Goal: Task Accomplishment & Management: Manage account settings

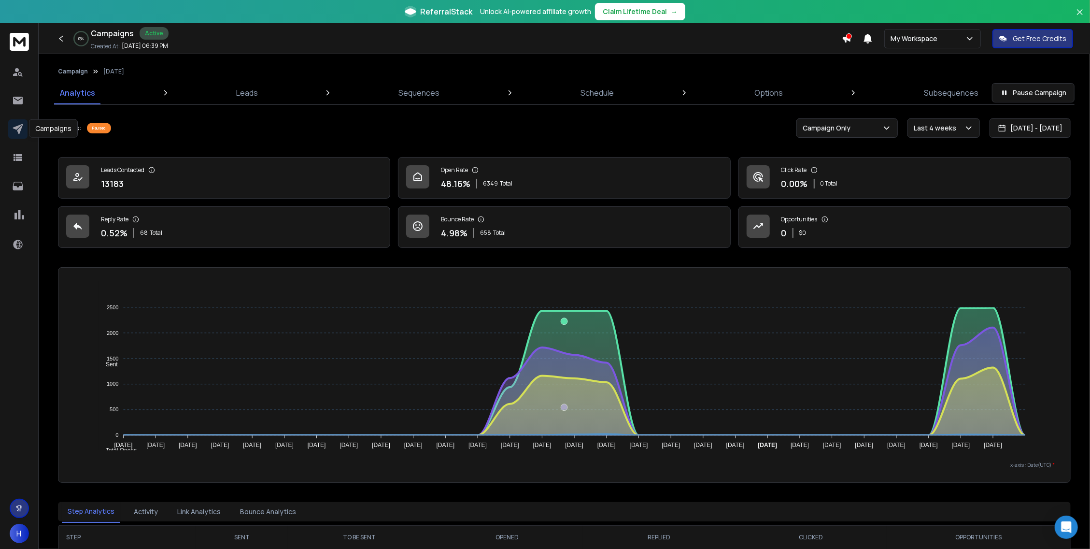
click at [18, 129] on icon at bounding box center [18, 129] width 10 height 10
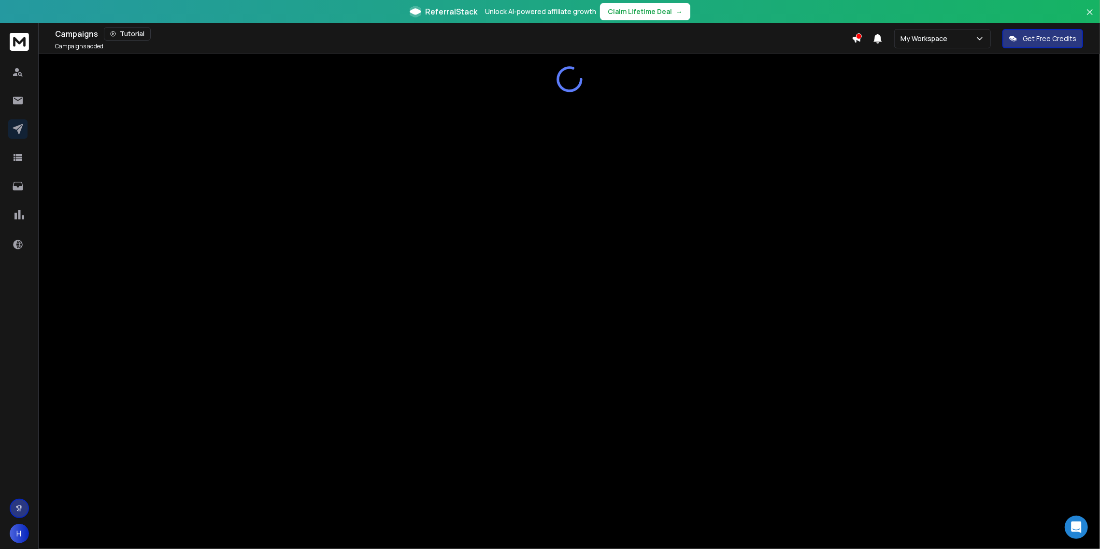
click at [763, 43] on div "Campaigns added" at bounding box center [453, 47] width 797 height 8
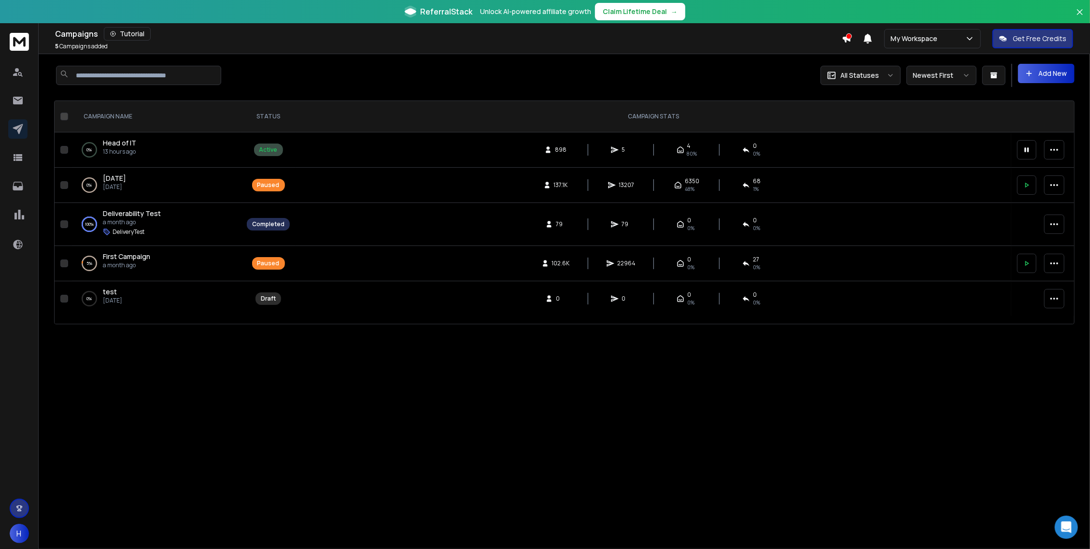
click at [166, 146] on div "0 % Head of IT 13 hours ago" at bounding box center [157, 149] width 150 height 23
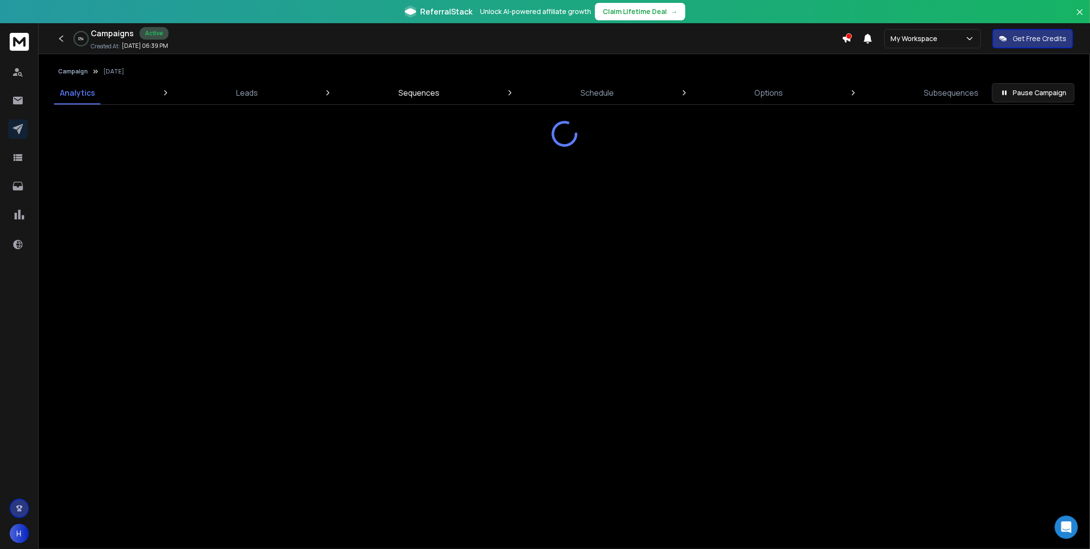
click at [427, 95] on p "Sequences" at bounding box center [419, 93] width 41 height 12
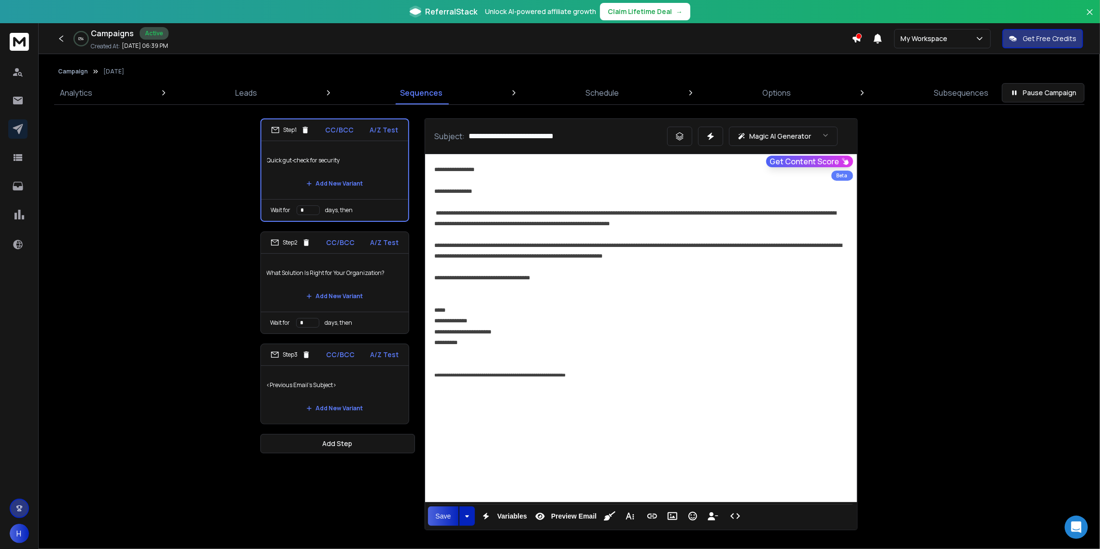
click at [439, 213] on span "**********" at bounding box center [636, 218] width 402 height 16
click at [436, 280] on span "**********" at bounding box center [483, 278] width 96 height 6
click at [360, 276] on p "What Solution Is Right for Your Organization?" at bounding box center [335, 272] width 136 height 27
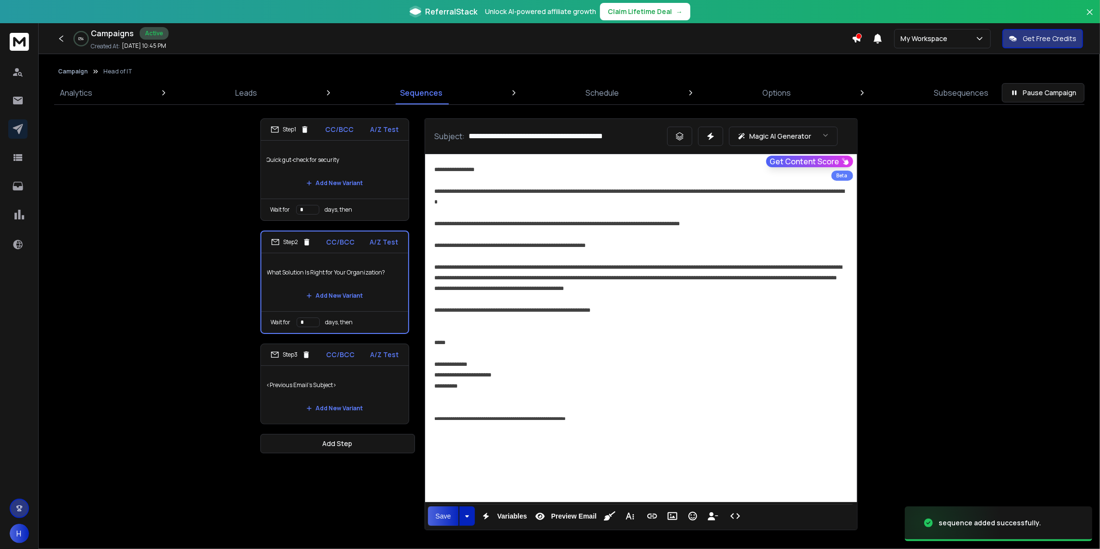
click at [365, 162] on p "Quick gut‑check for security" at bounding box center [335, 159] width 136 height 27
type input "**********"
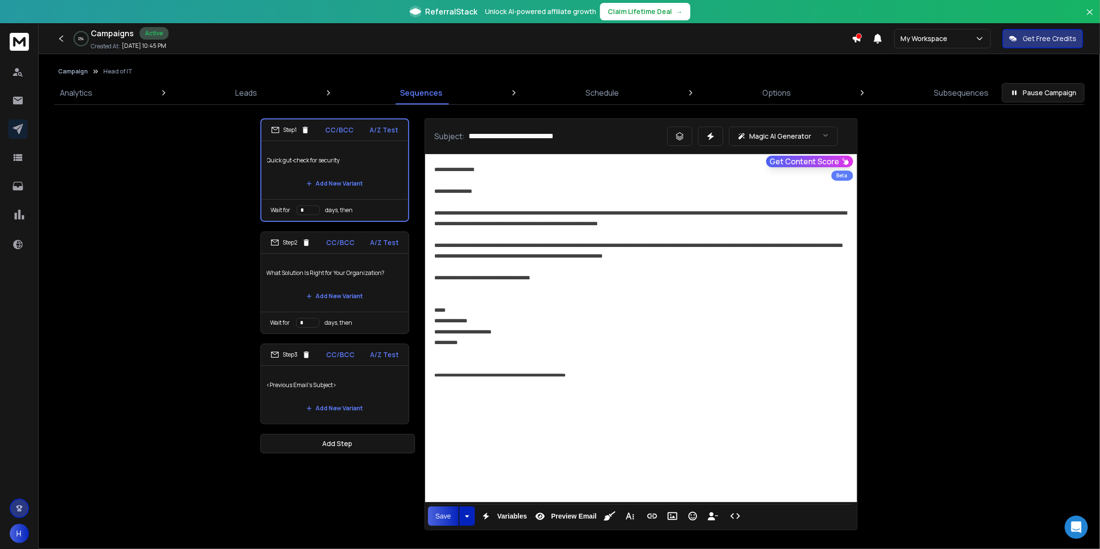
click at [353, 384] on p "<Previous Email's Subject>" at bounding box center [335, 385] width 136 height 27
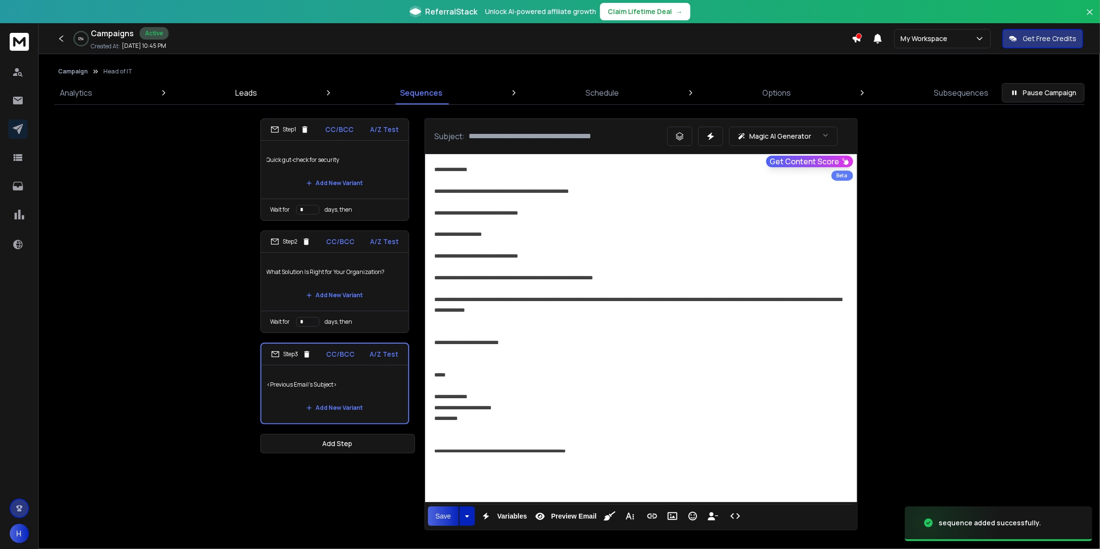
click at [246, 95] on p "Leads" at bounding box center [246, 93] width 22 height 12
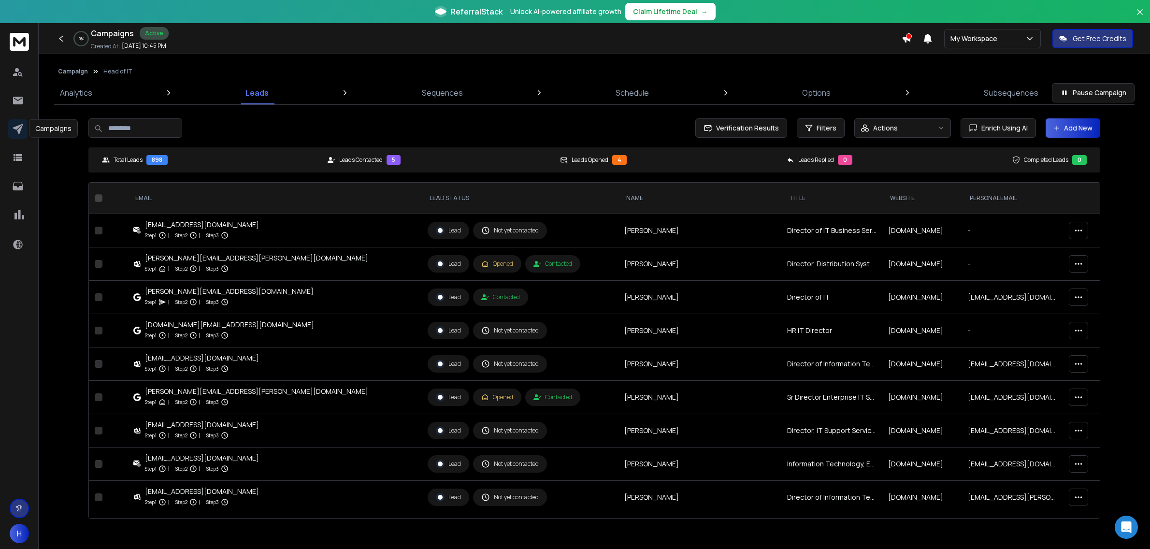
click at [17, 131] on icon at bounding box center [18, 129] width 10 height 10
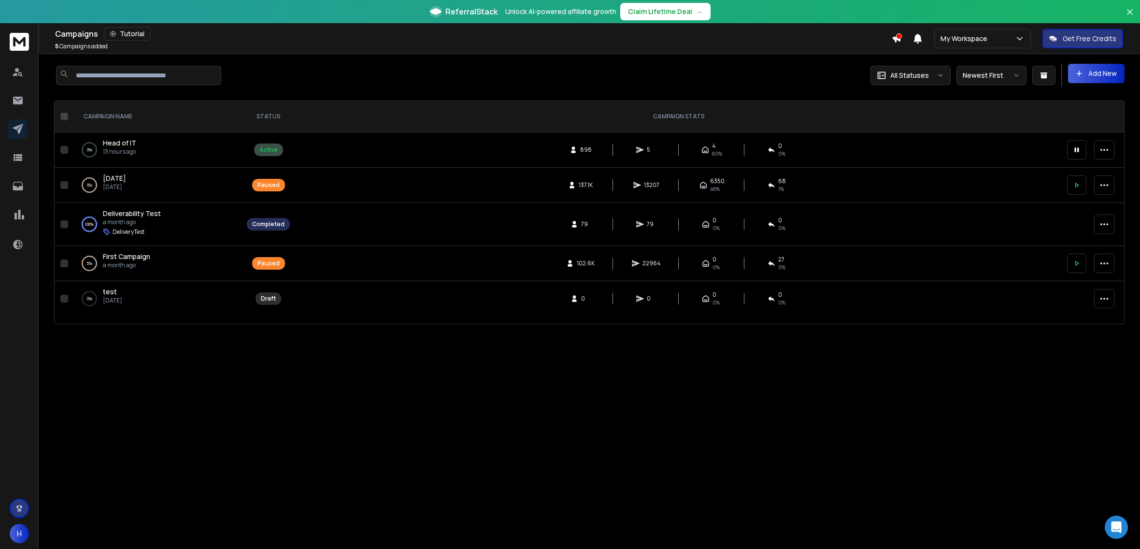
click at [150, 146] on div "0 % Head of IT 13 hours ago" at bounding box center [157, 149] width 150 height 23
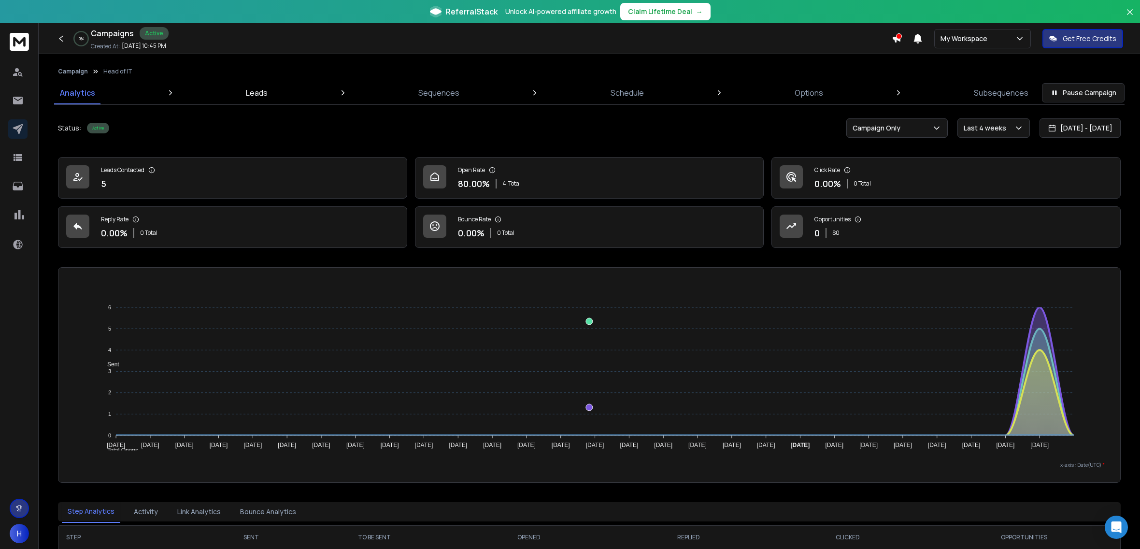
click at [256, 95] on p "Leads" at bounding box center [257, 93] width 22 height 12
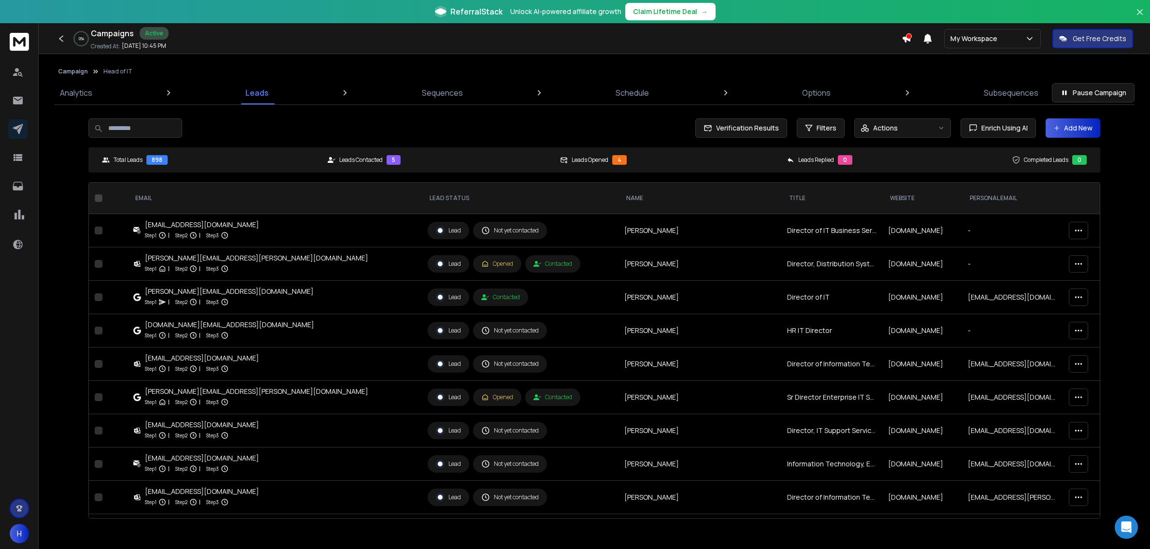
click at [1055, 128] on icon at bounding box center [1056, 128] width 7 height 7
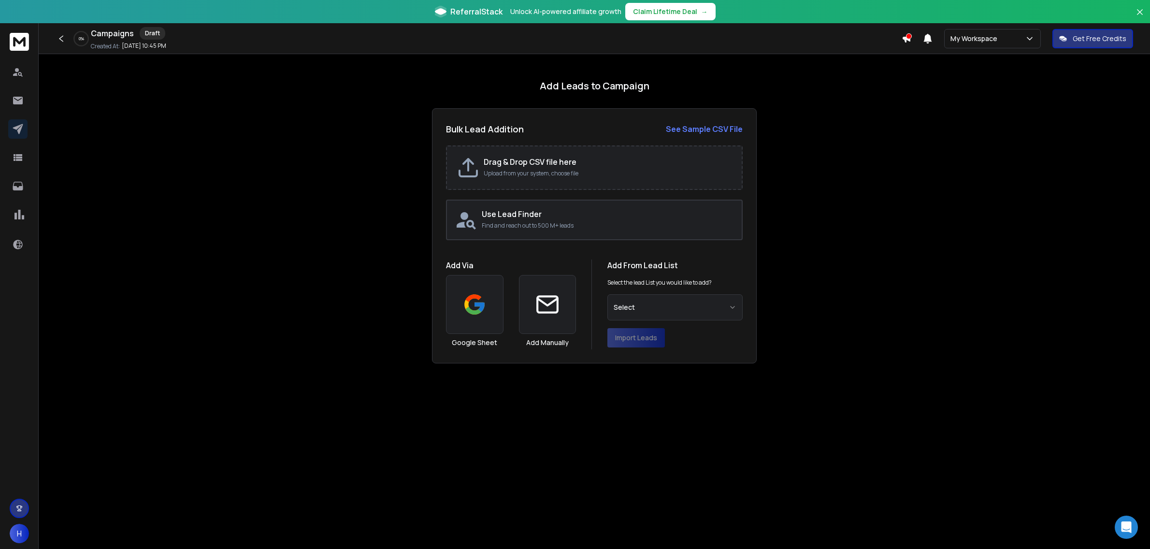
click at [729, 303] on icon "button" at bounding box center [733, 307] width 8 height 8
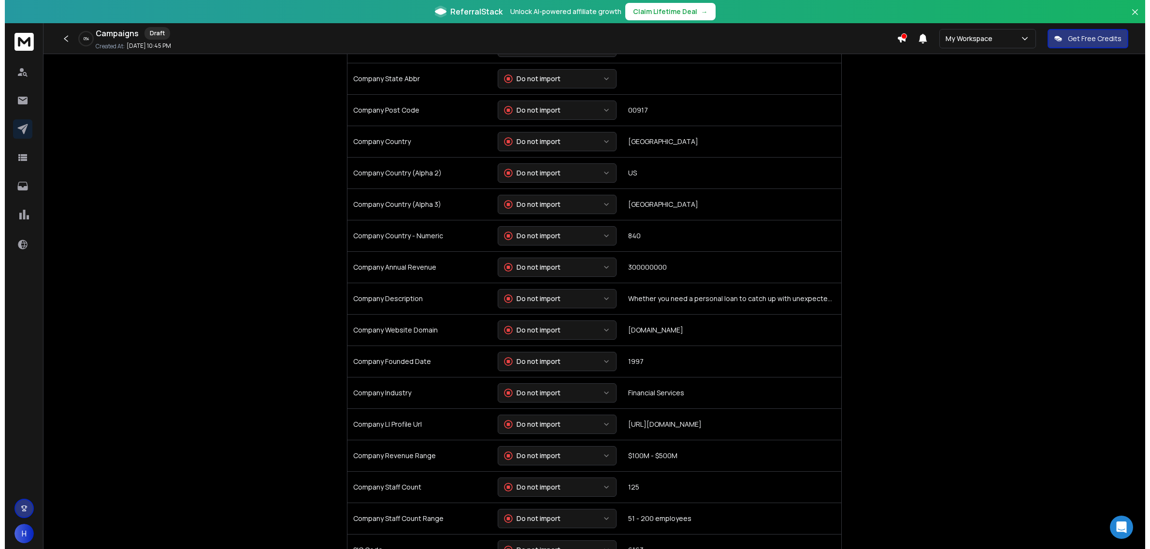
scroll to position [1358, 0]
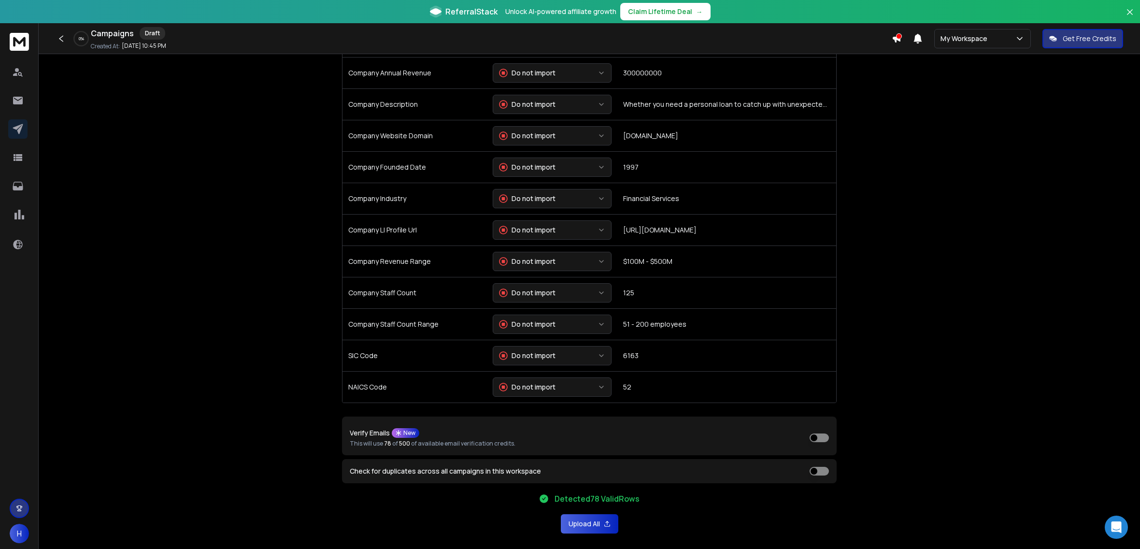
click at [584, 523] on button "Upload All" at bounding box center [589, 523] width 57 height 19
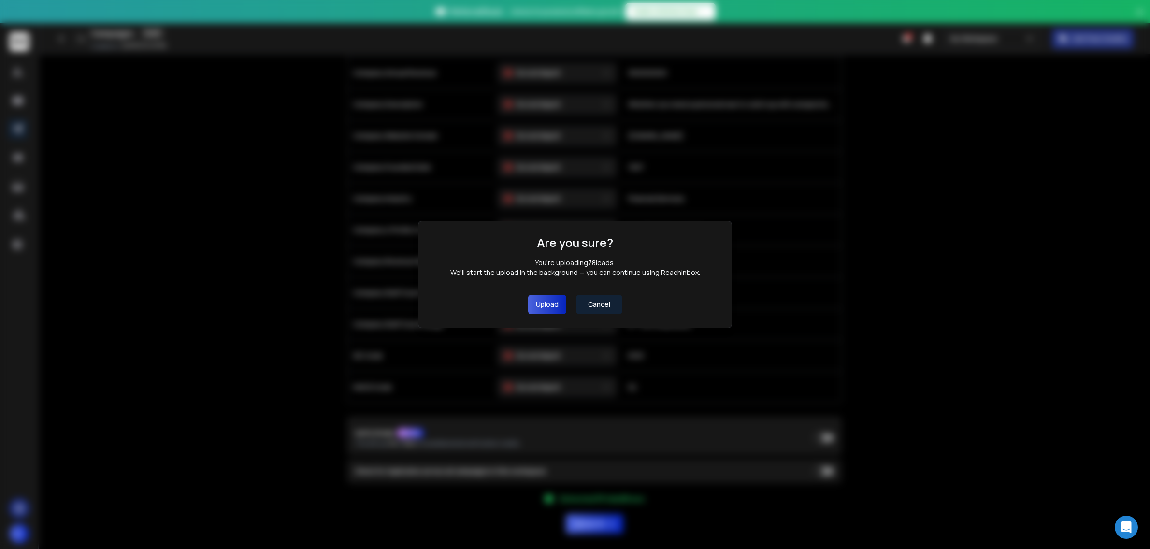
click at [541, 307] on button "Upload" at bounding box center [547, 304] width 38 height 19
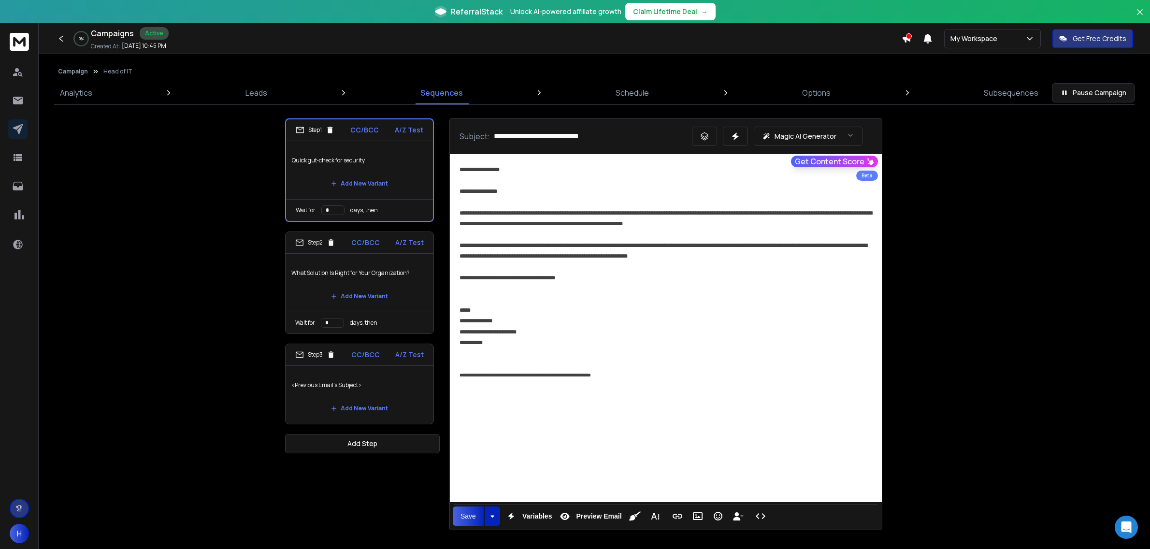
click at [275, 93] on div "Analytics Leads Sequences Schedule Options Subsequences" at bounding box center [549, 92] width 990 height 23
click at [263, 93] on p "Leads" at bounding box center [256, 93] width 22 height 12
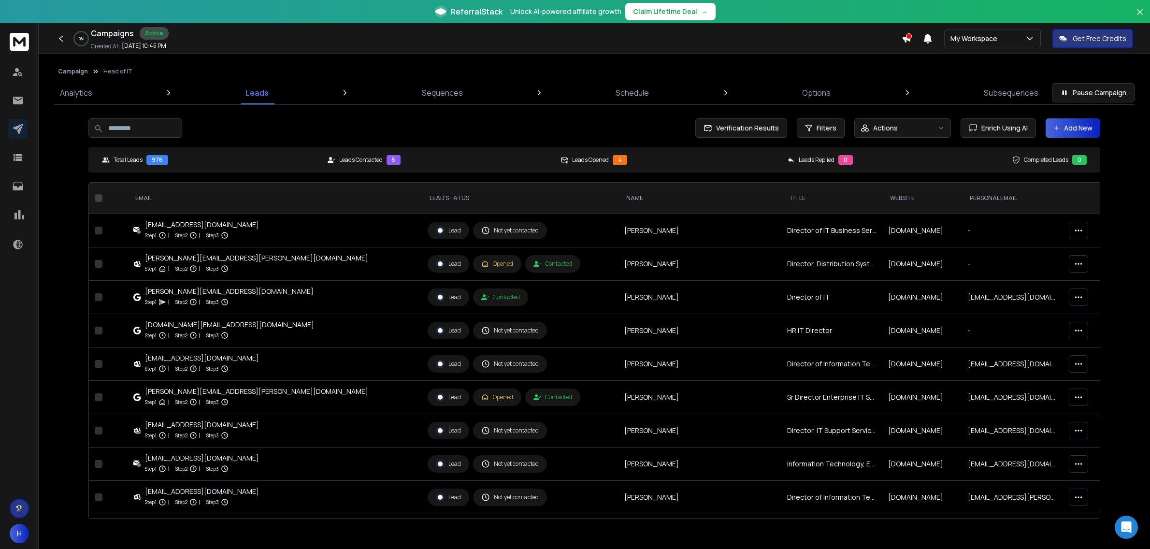
click at [1068, 127] on button "Add New" at bounding box center [1072, 127] width 55 height 19
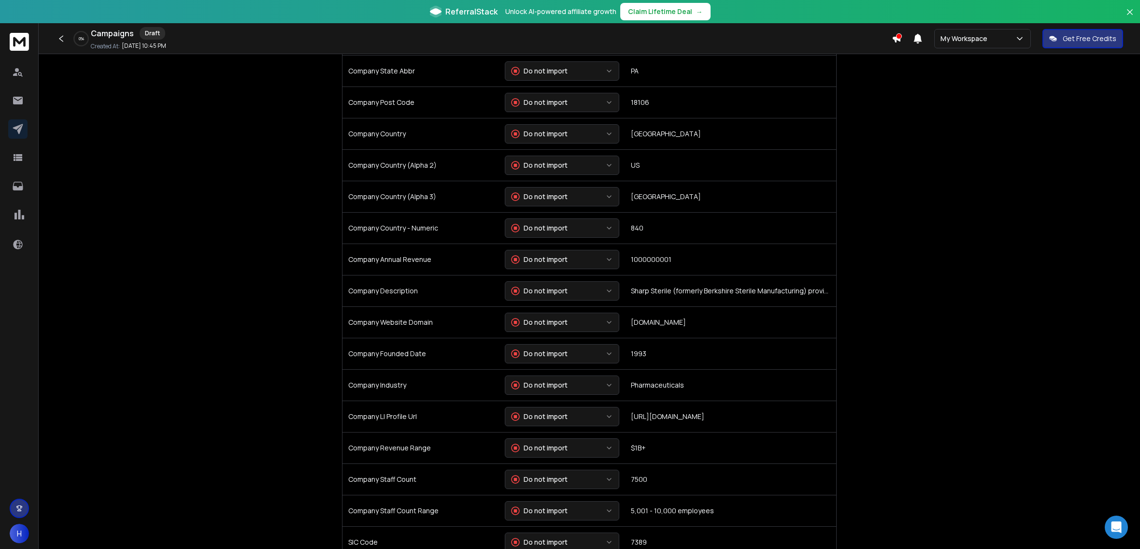
scroll to position [1579, 0]
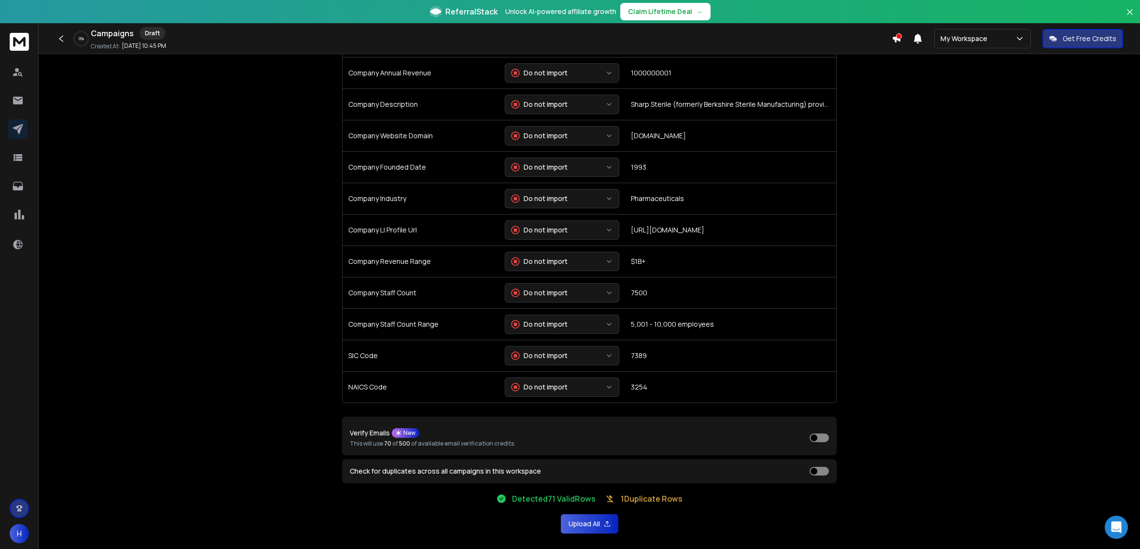
click at [572, 524] on button "Upload All" at bounding box center [589, 523] width 57 height 19
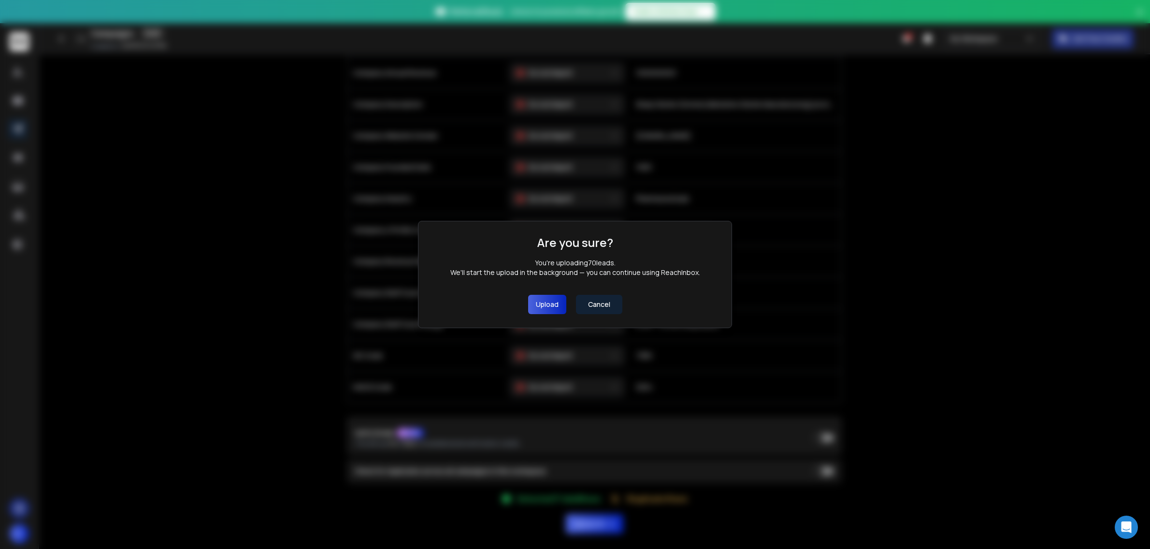
click at [544, 305] on button "Upload" at bounding box center [547, 304] width 38 height 19
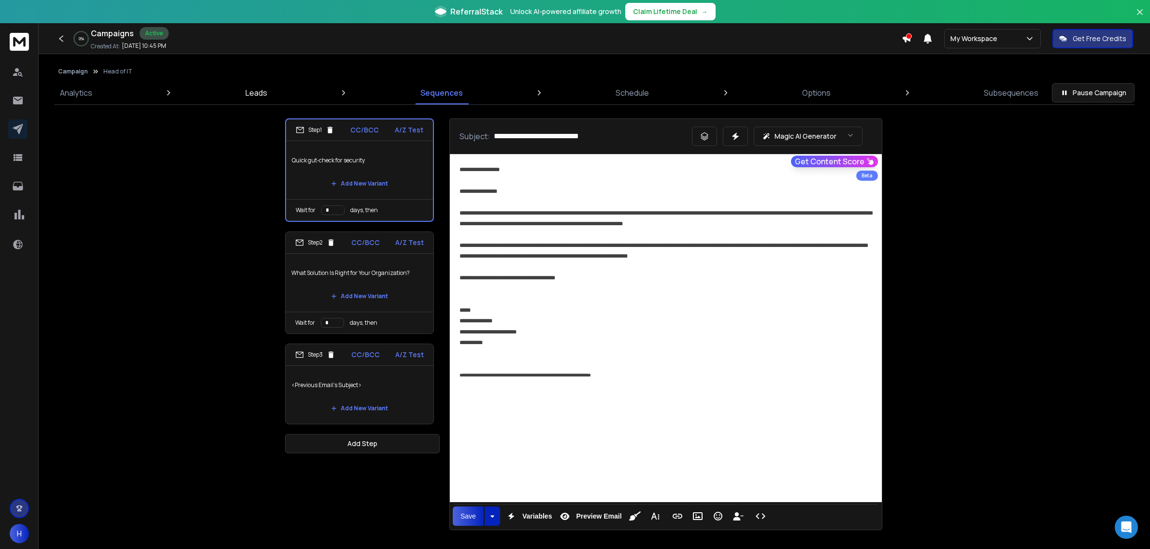
click at [254, 95] on p "Leads" at bounding box center [256, 93] width 22 height 12
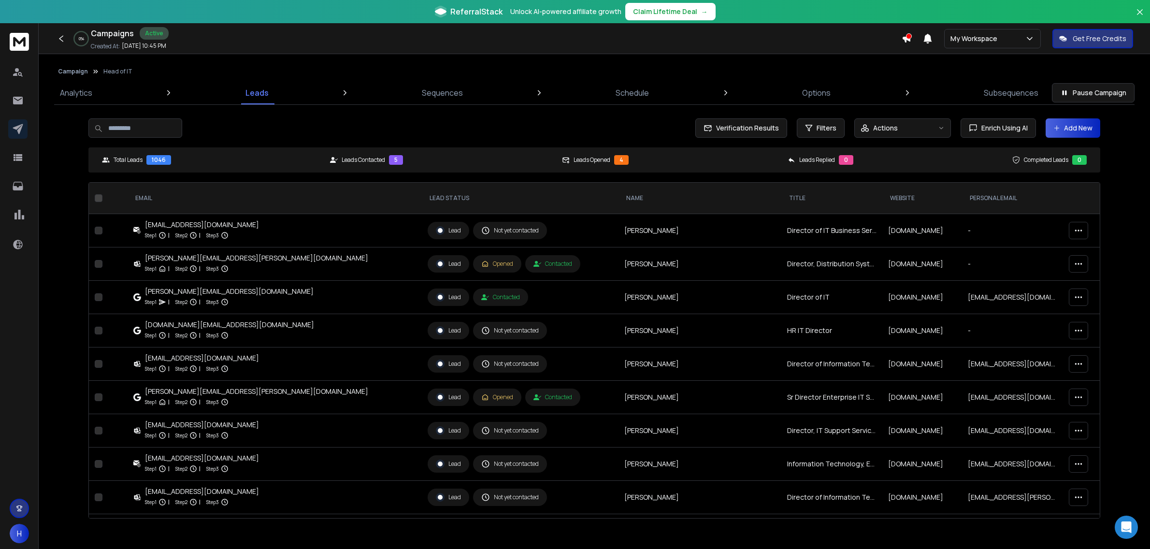
click at [1063, 127] on button "Add New" at bounding box center [1072, 127] width 55 height 19
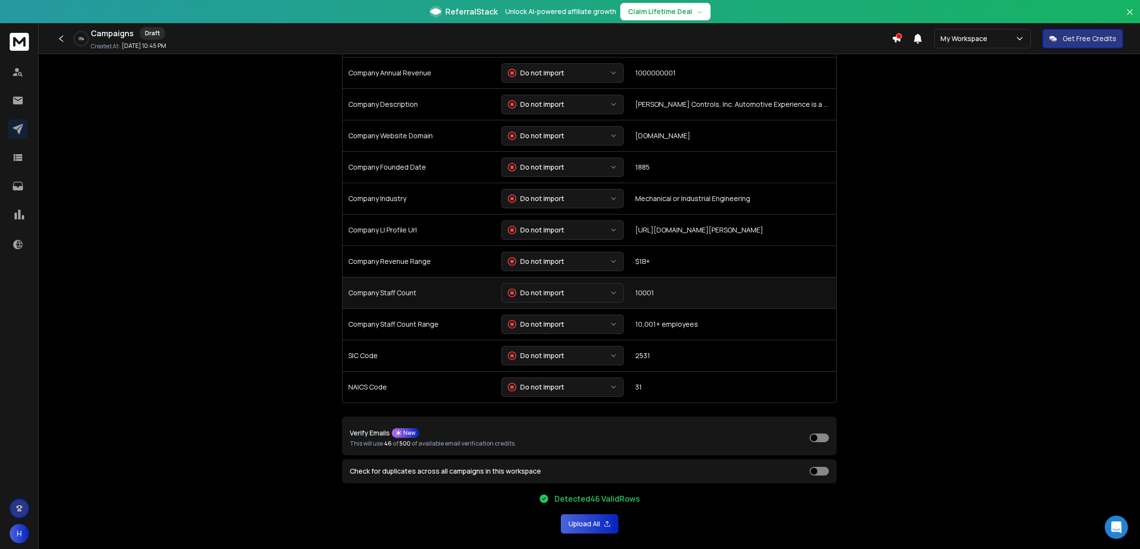
scroll to position [1736, 0]
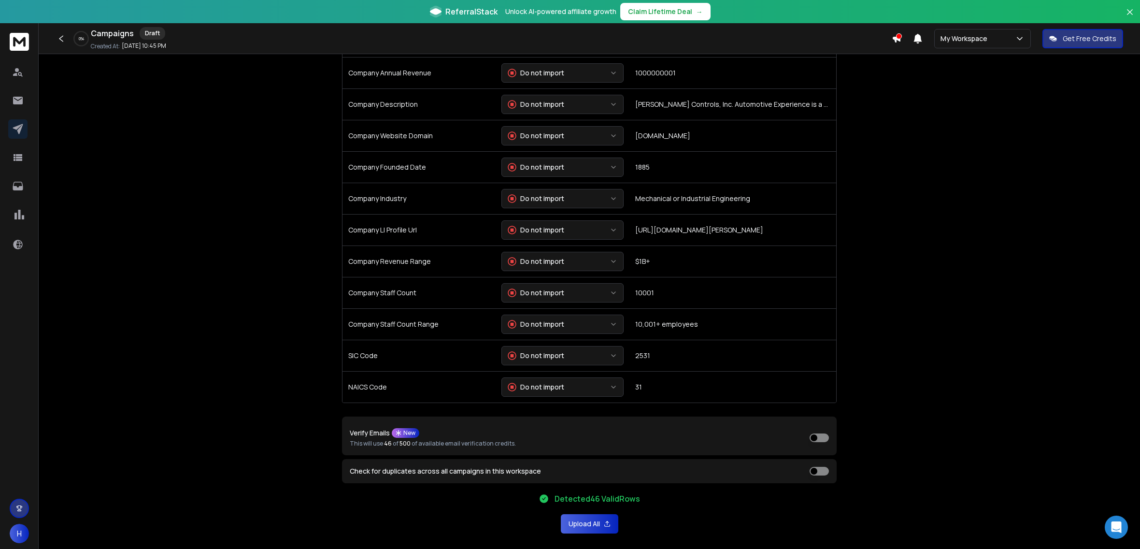
click at [584, 524] on button "Upload All" at bounding box center [589, 523] width 57 height 19
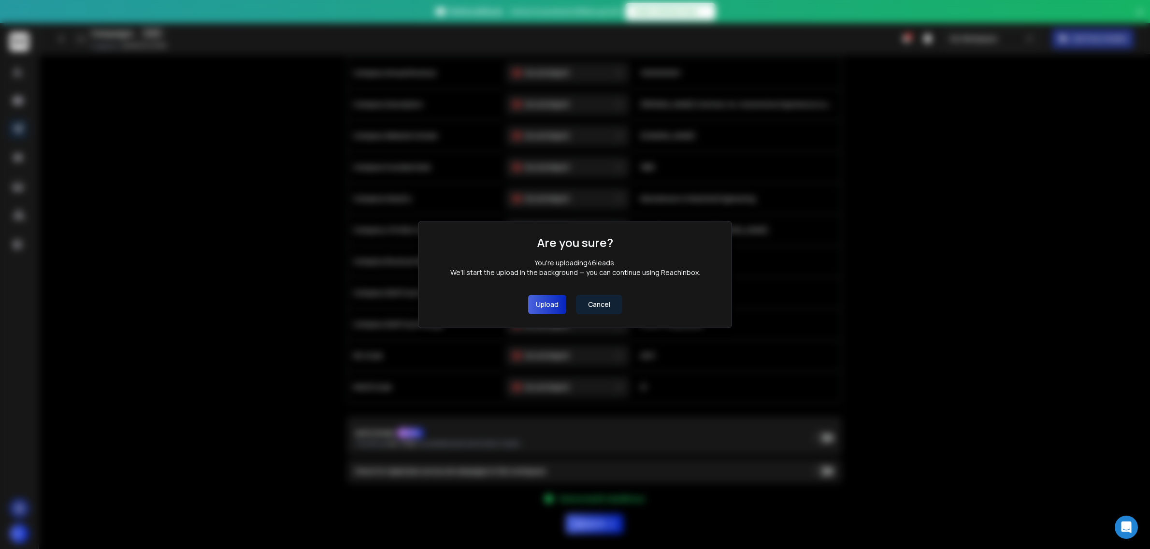
click at [551, 310] on button "Upload" at bounding box center [547, 304] width 38 height 19
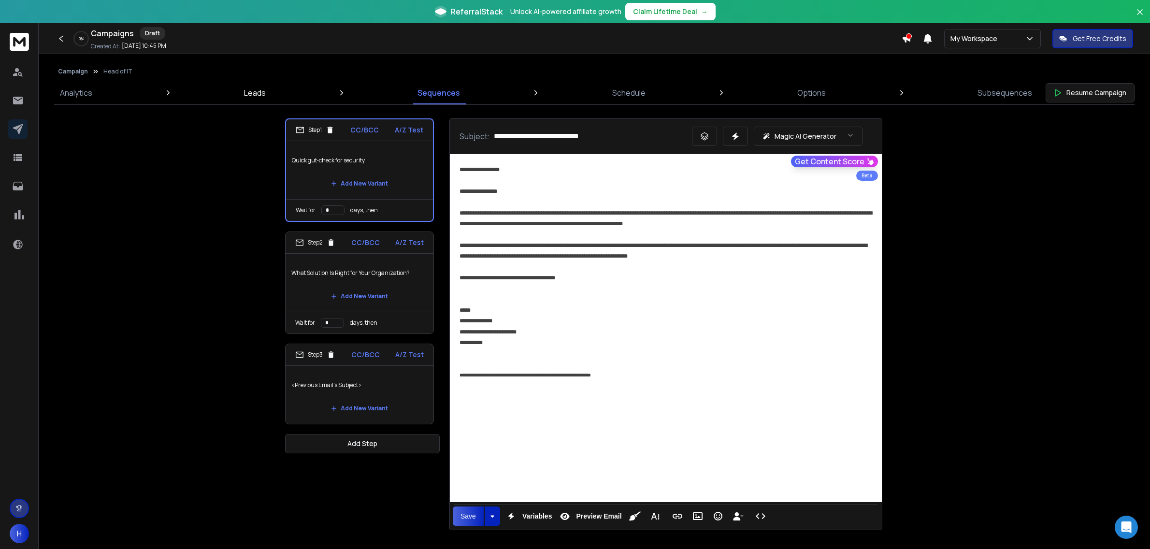
click at [261, 86] on link "Leads" at bounding box center [254, 92] width 33 height 23
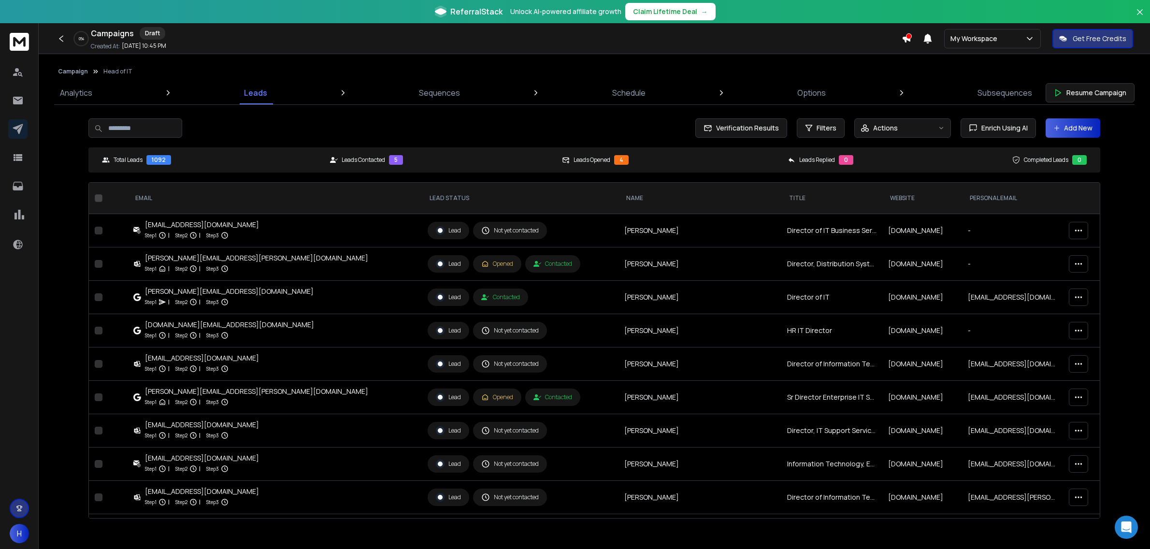
click at [1059, 127] on icon at bounding box center [1056, 128] width 7 height 7
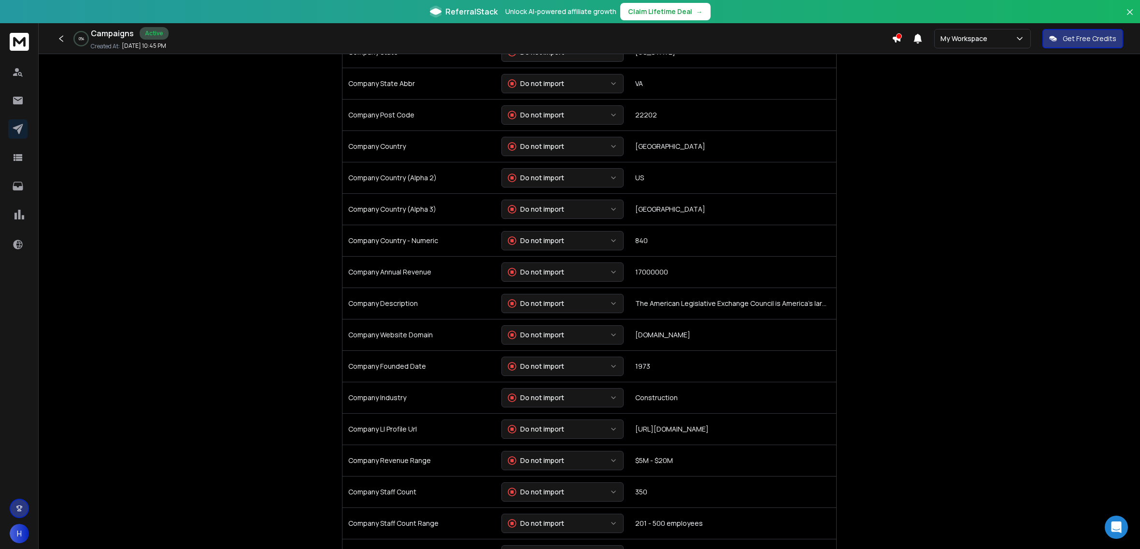
scroll to position [1736, 0]
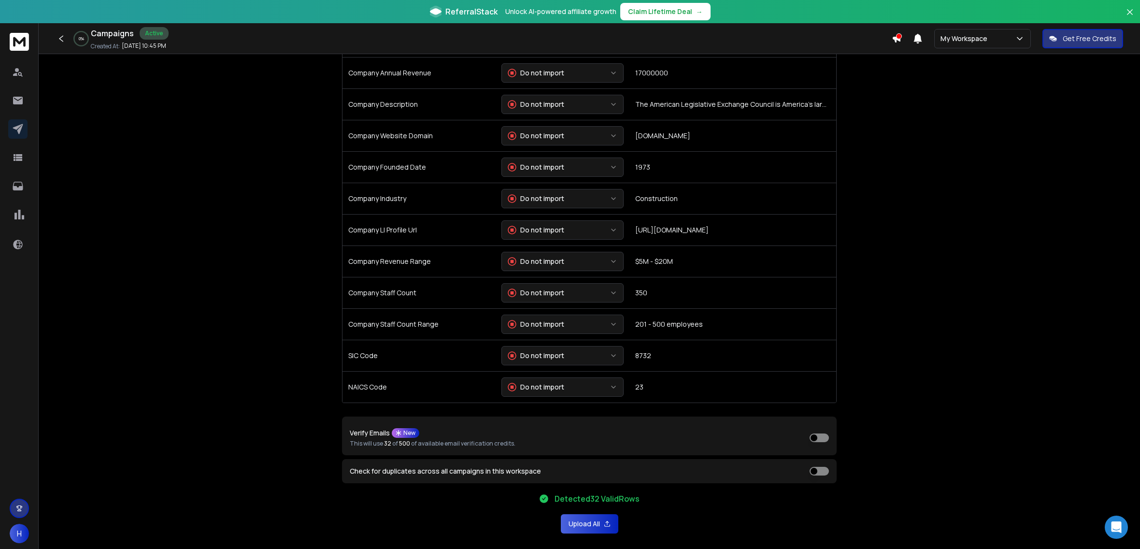
click at [586, 522] on button "Upload All" at bounding box center [589, 523] width 57 height 19
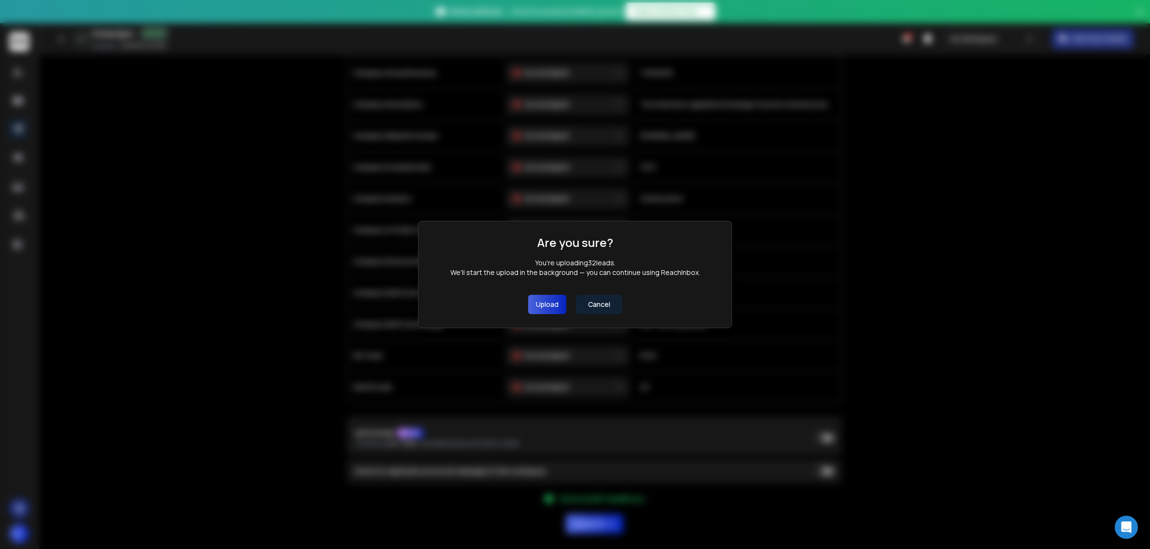
click at [544, 306] on button "Upload" at bounding box center [547, 304] width 38 height 19
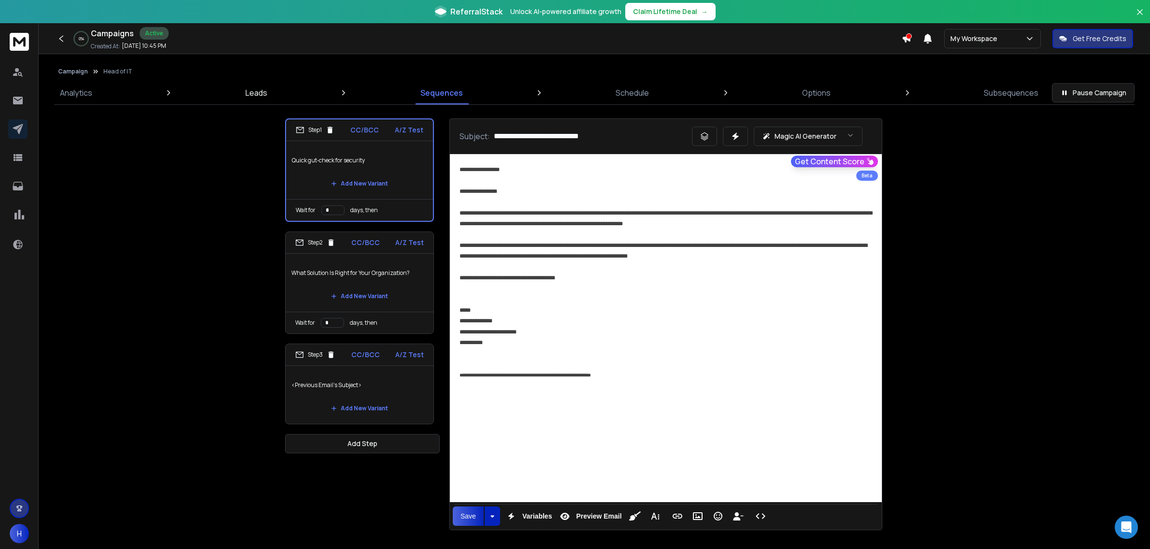
click at [258, 98] on p "Leads" at bounding box center [256, 93] width 22 height 12
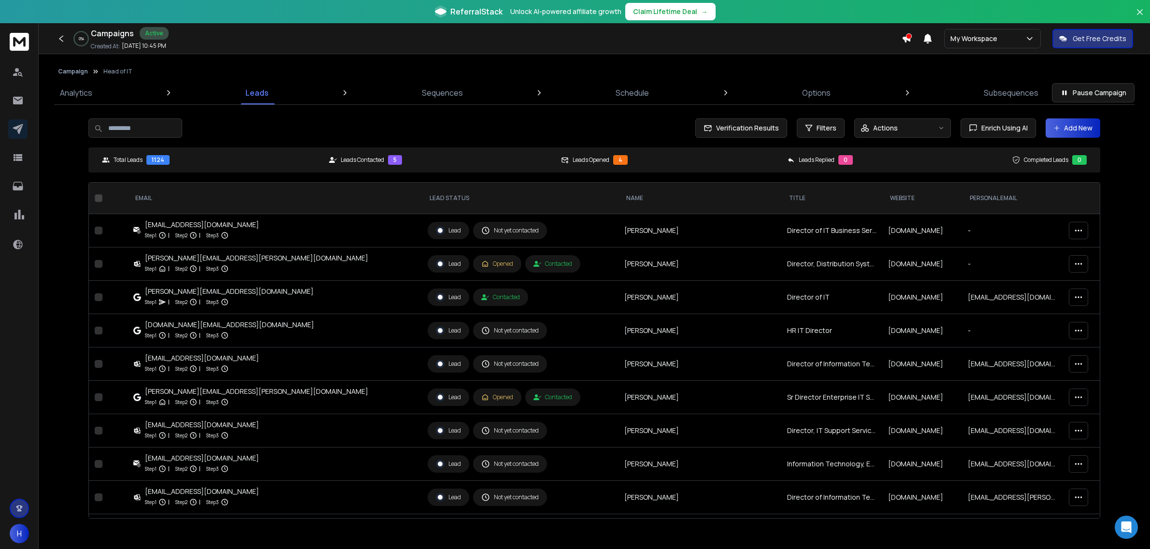
click at [657, 76] on div "Campaign Head of IT" at bounding box center [594, 71] width 1080 height 15
click at [1055, 128] on icon at bounding box center [1056, 128] width 7 height 7
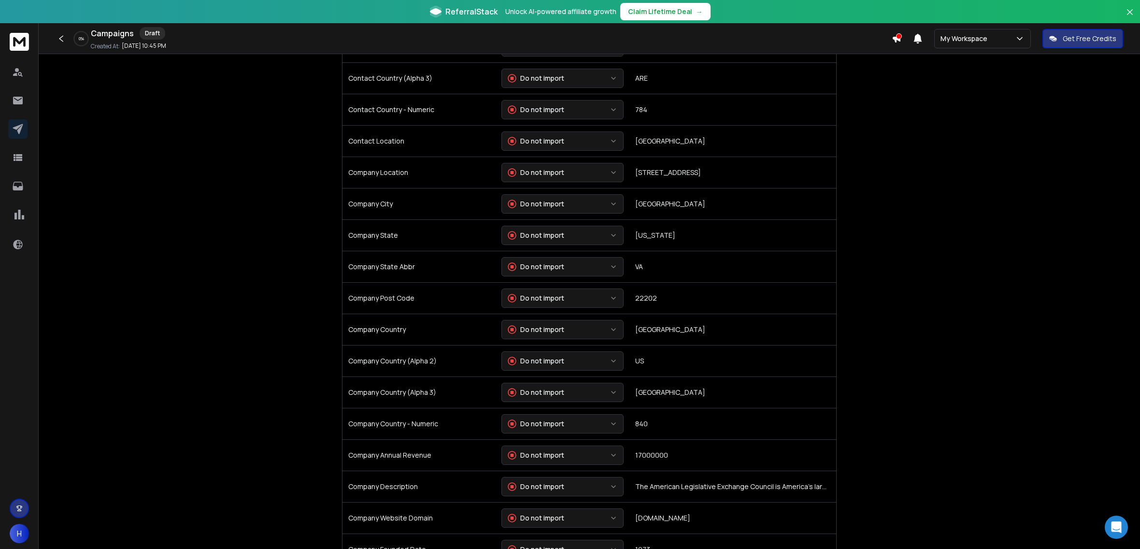
scroll to position [1736, 0]
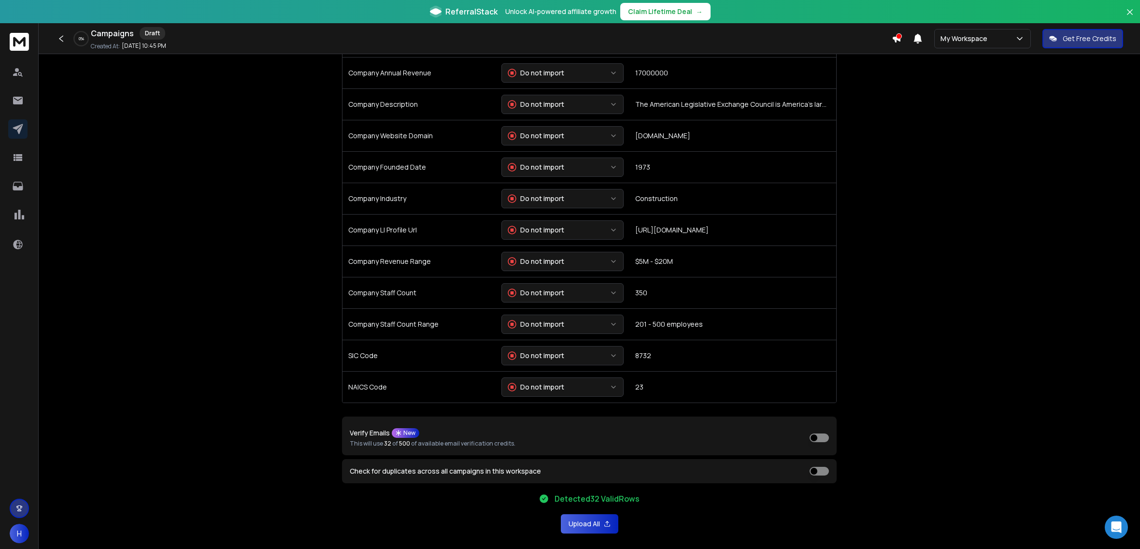
click at [579, 523] on button "Upload All" at bounding box center [589, 523] width 57 height 19
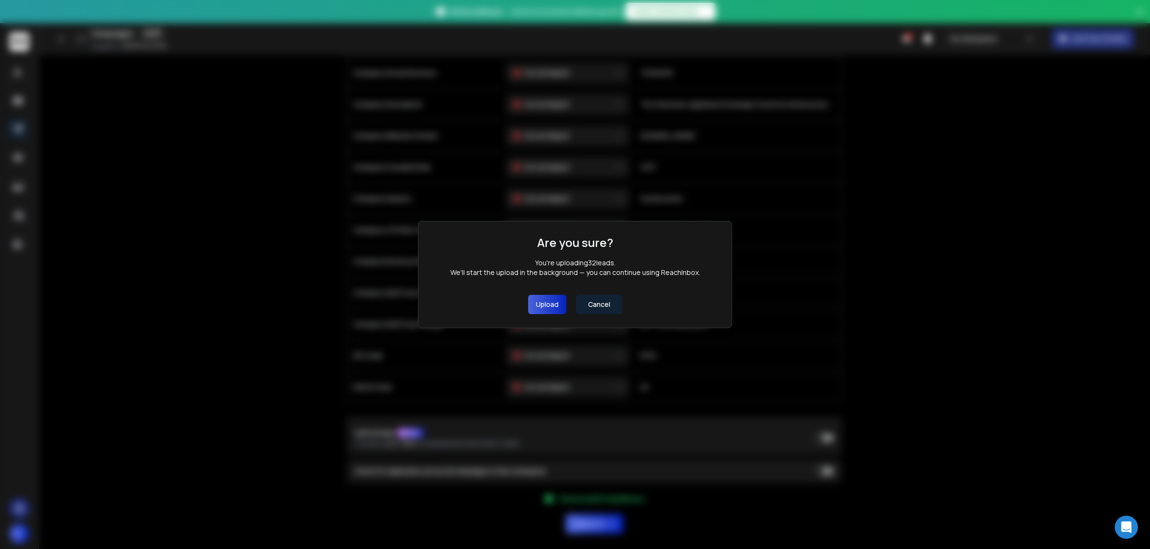
click at [549, 307] on button "Upload" at bounding box center [547, 304] width 38 height 19
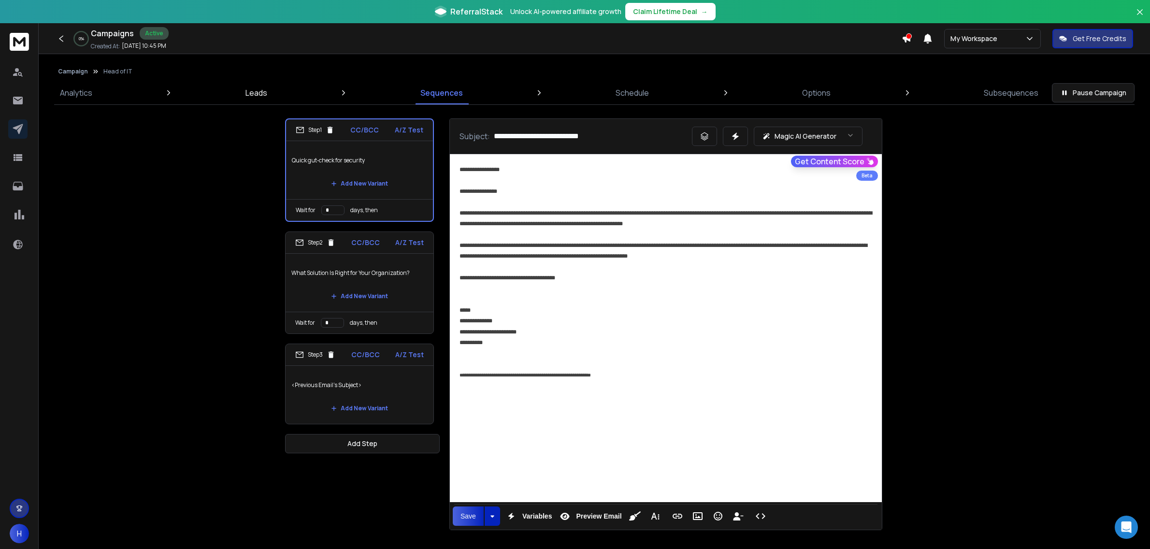
click at [266, 96] on p "Leads" at bounding box center [256, 93] width 22 height 12
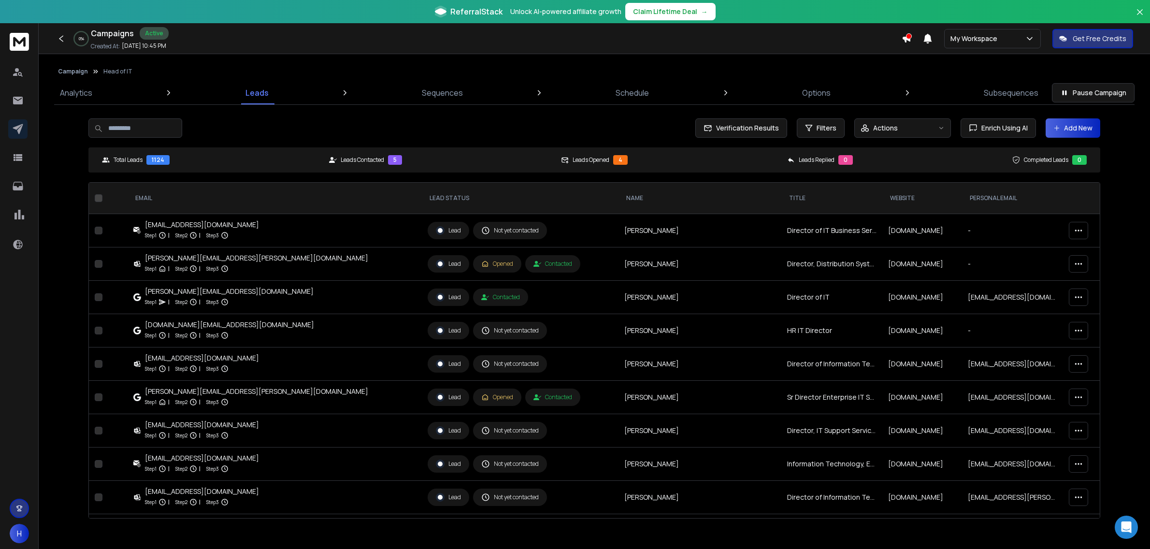
click at [1054, 126] on icon at bounding box center [1056, 128] width 7 height 7
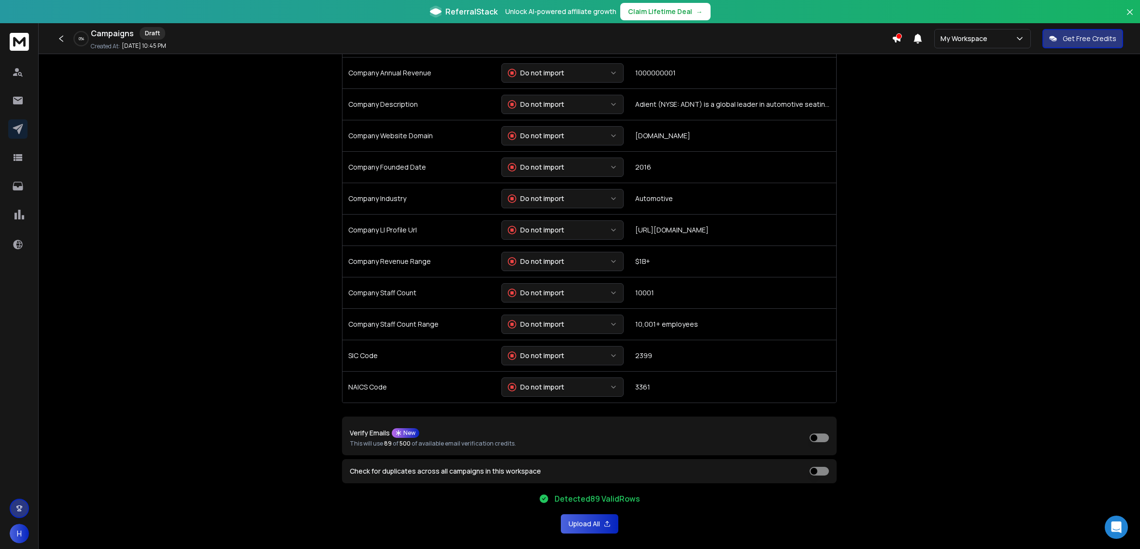
scroll to position [1736, 0]
click at [584, 521] on button "Upload All" at bounding box center [589, 523] width 57 height 19
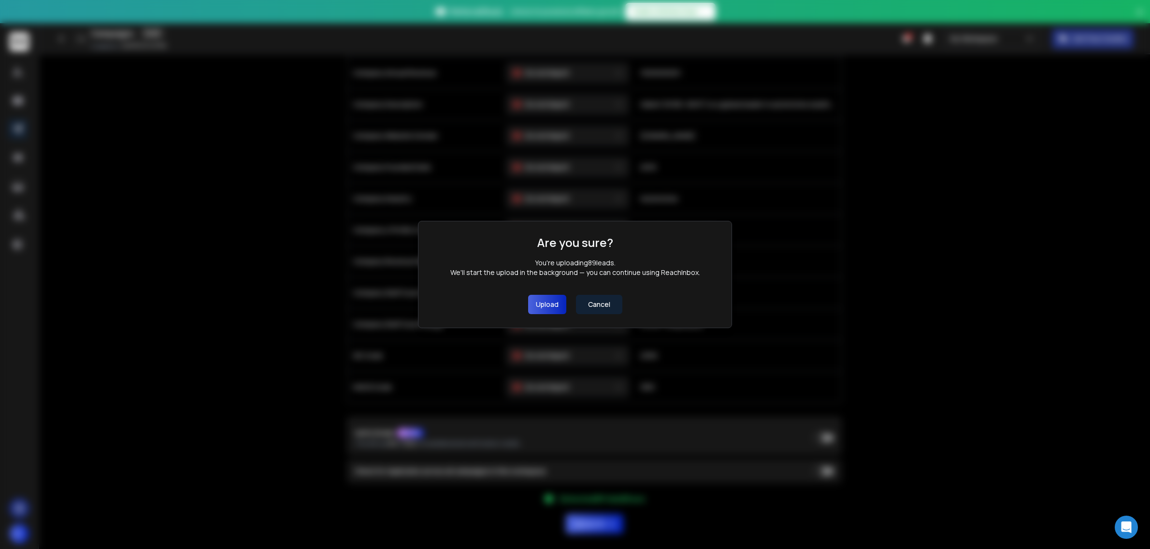
click at [544, 307] on button "Upload" at bounding box center [547, 304] width 38 height 19
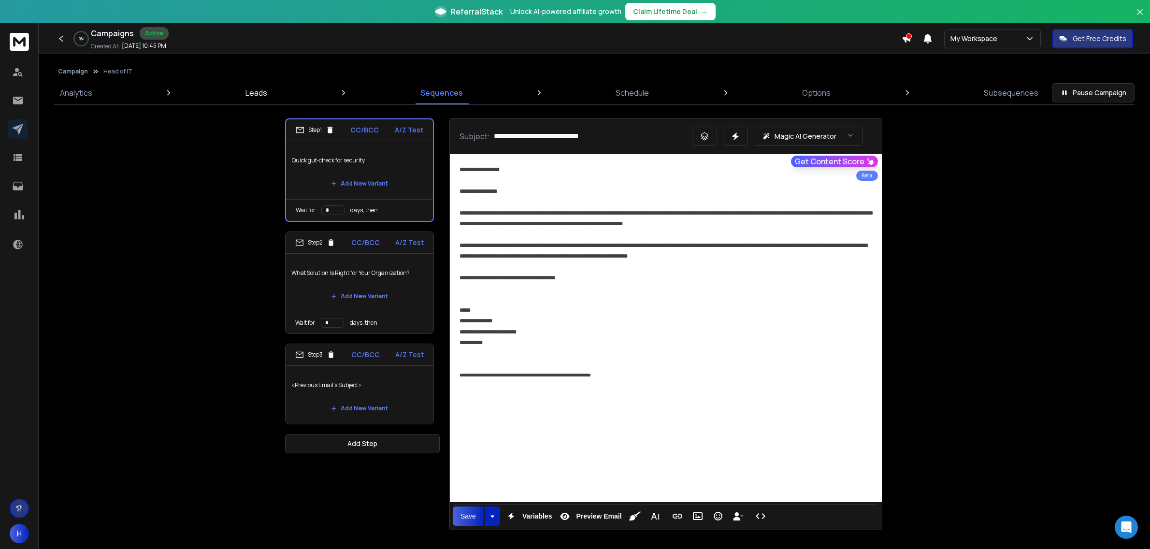
click at [262, 98] on p "Leads" at bounding box center [256, 93] width 22 height 12
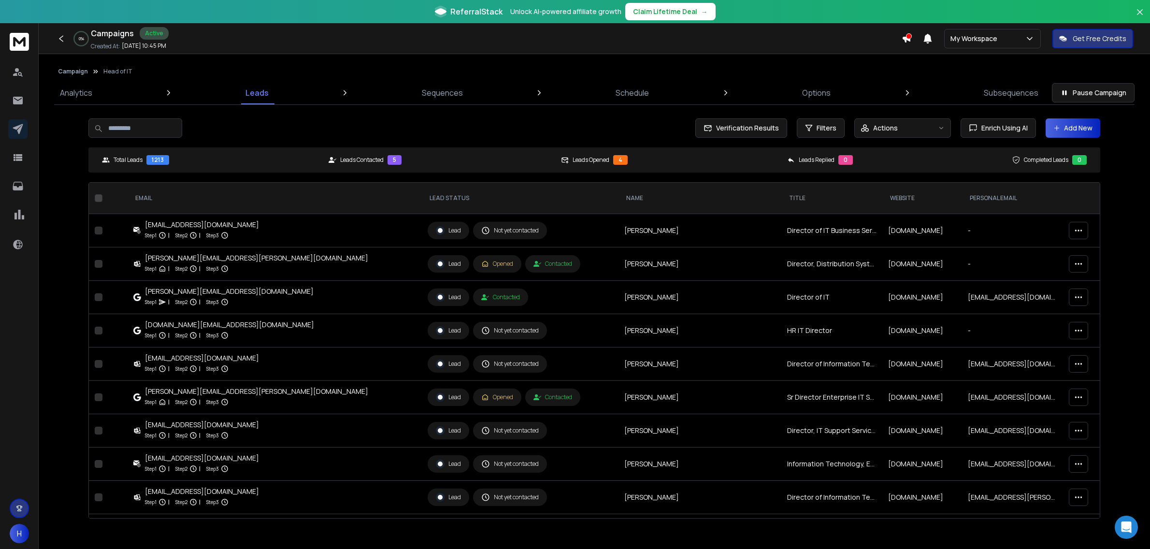
click at [1058, 126] on icon at bounding box center [1056, 128] width 7 height 7
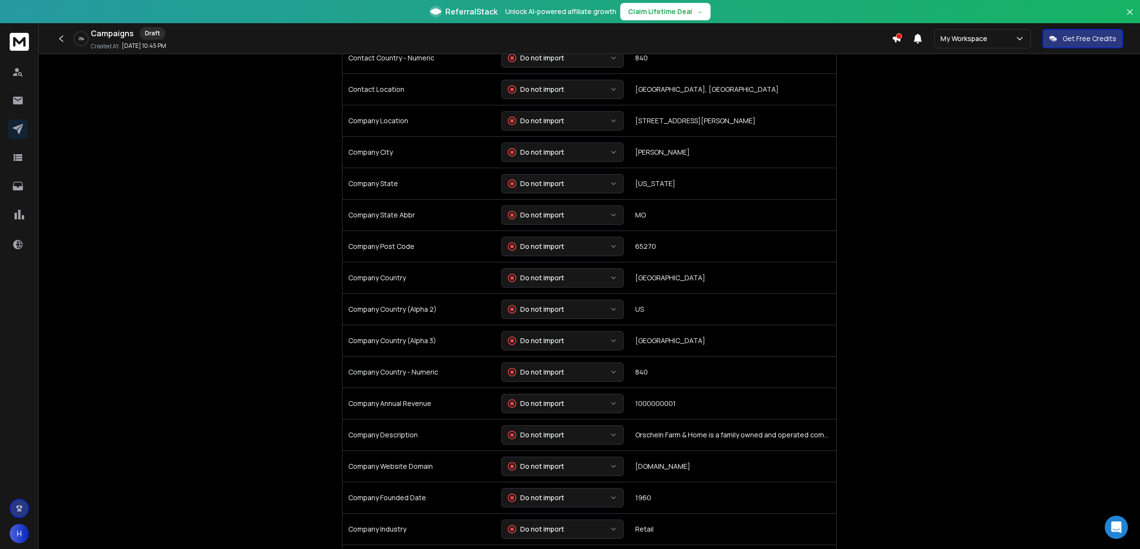
scroll to position [1736, 0]
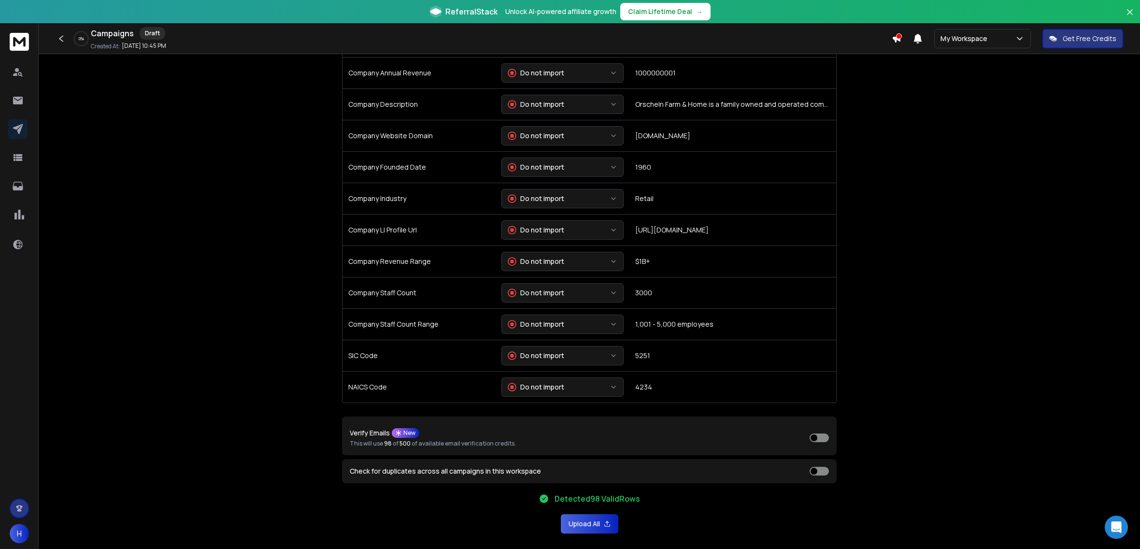
click at [587, 520] on button "Upload All" at bounding box center [589, 523] width 57 height 19
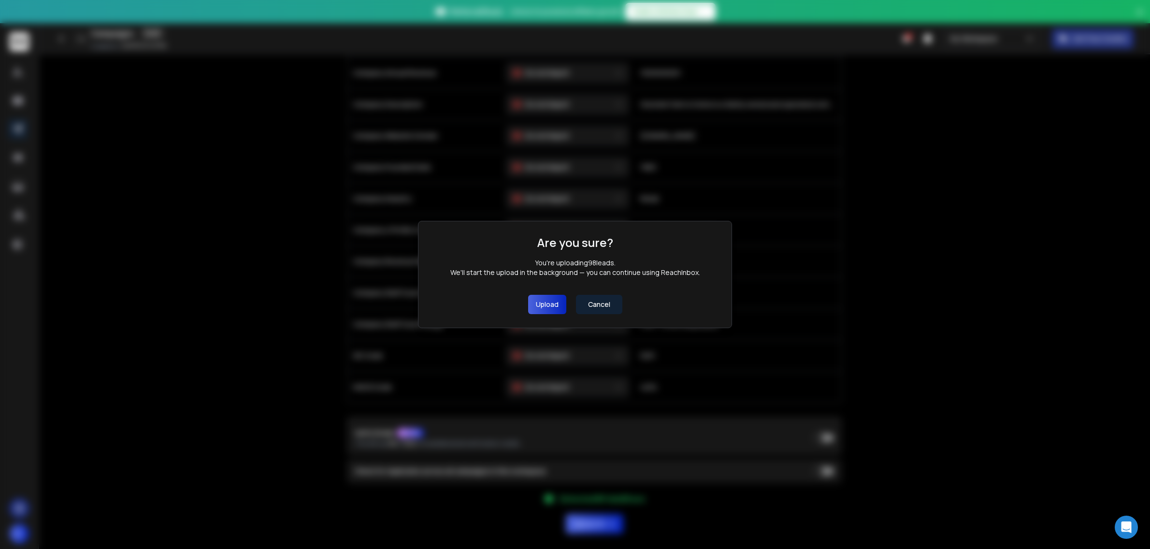
click at [539, 300] on button "Upload" at bounding box center [547, 304] width 38 height 19
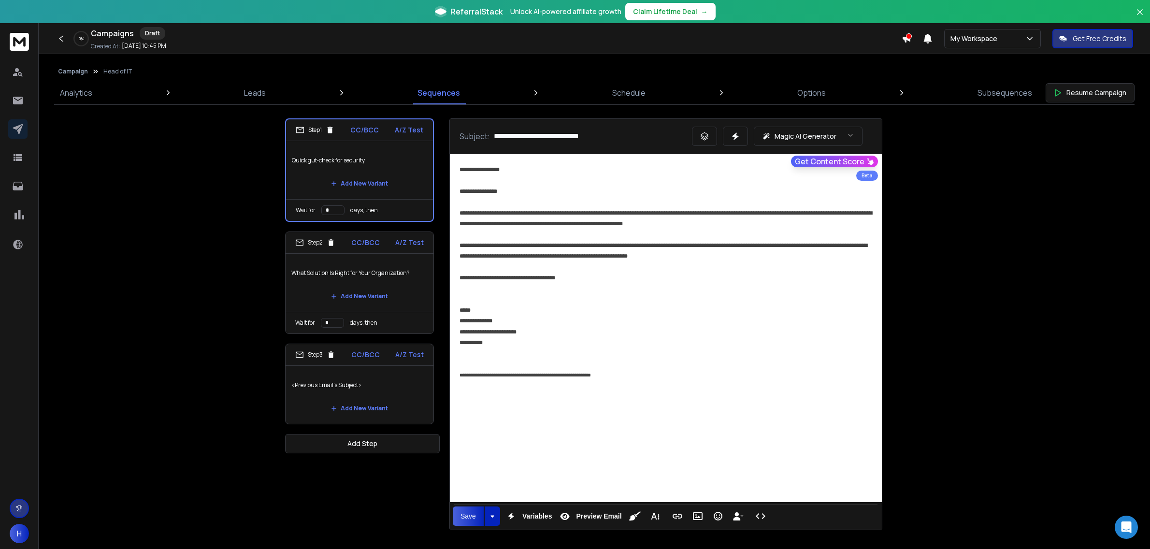
drag, startPoint x: 246, startPoint y: 92, endPoint x: 782, endPoint y: 81, distance: 536.4
click at [246, 92] on p "Leads" at bounding box center [255, 93] width 22 height 12
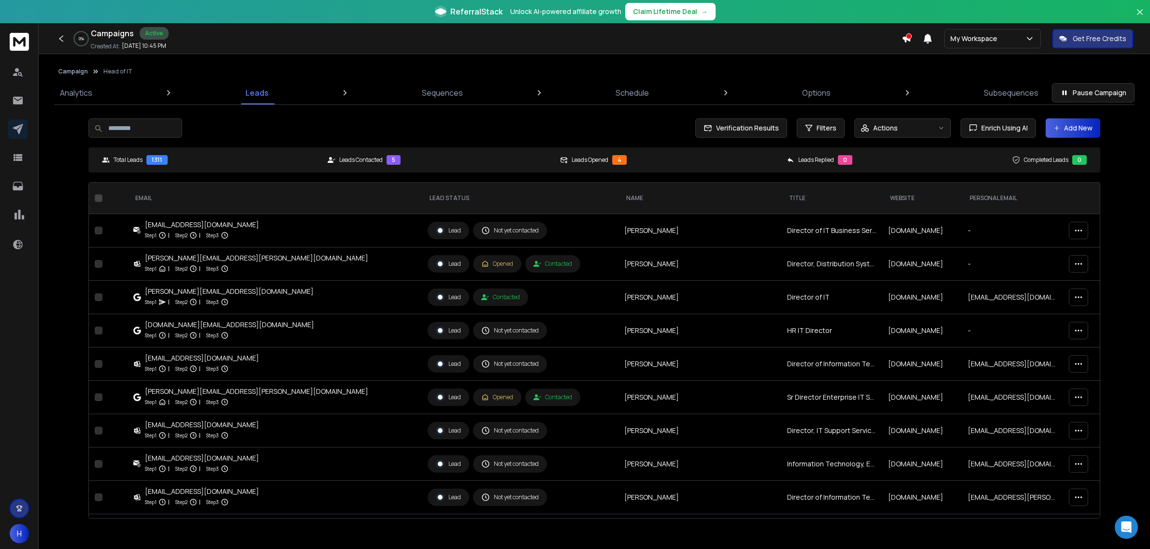
click at [1054, 125] on icon at bounding box center [1056, 128] width 7 height 7
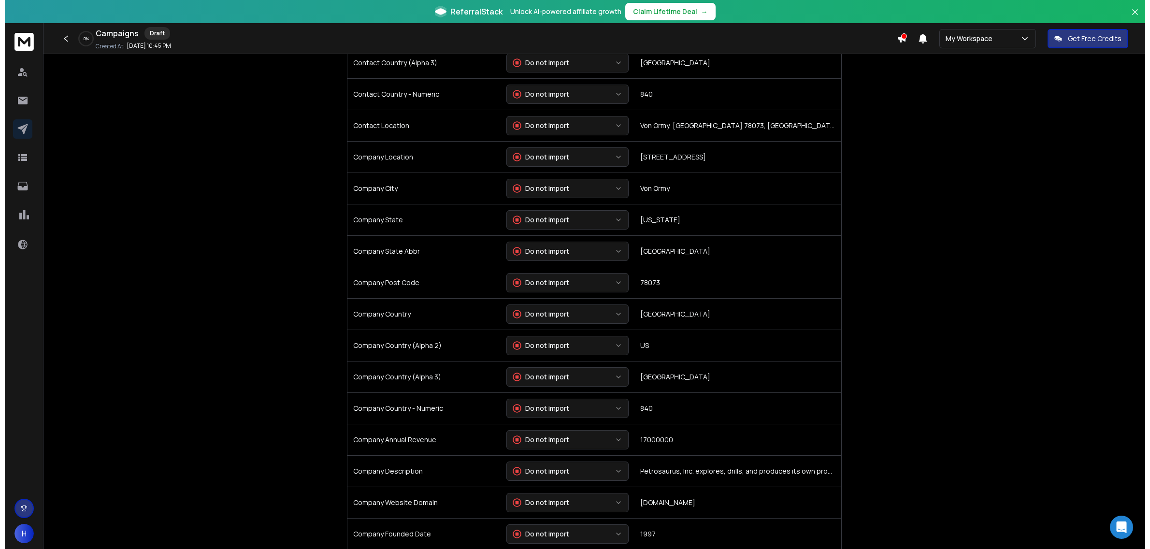
scroll to position [1736, 0]
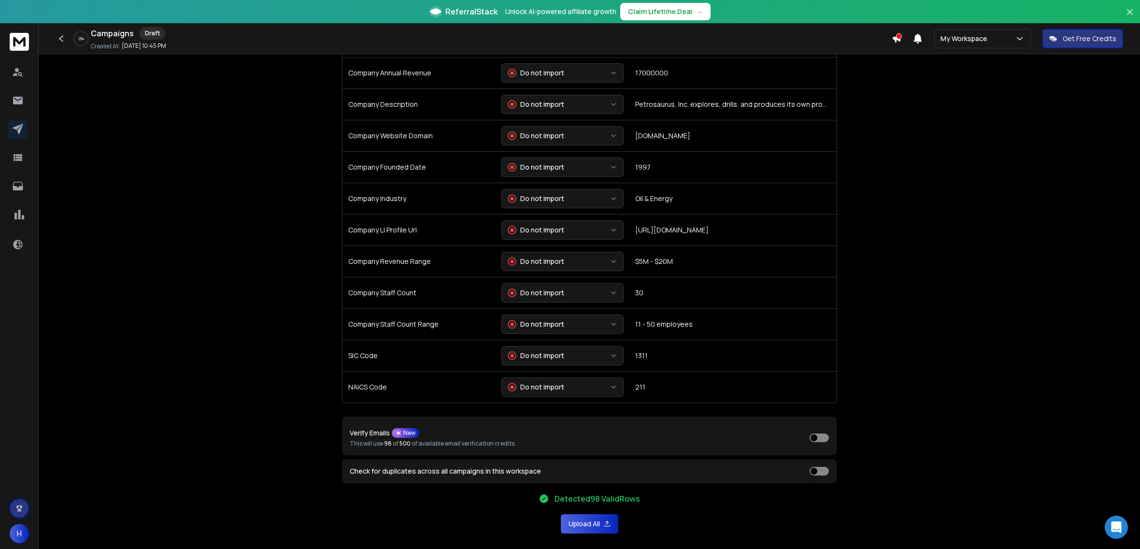
click at [584, 524] on button "Upload All" at bounding box center [589, 523] width 57 height 19
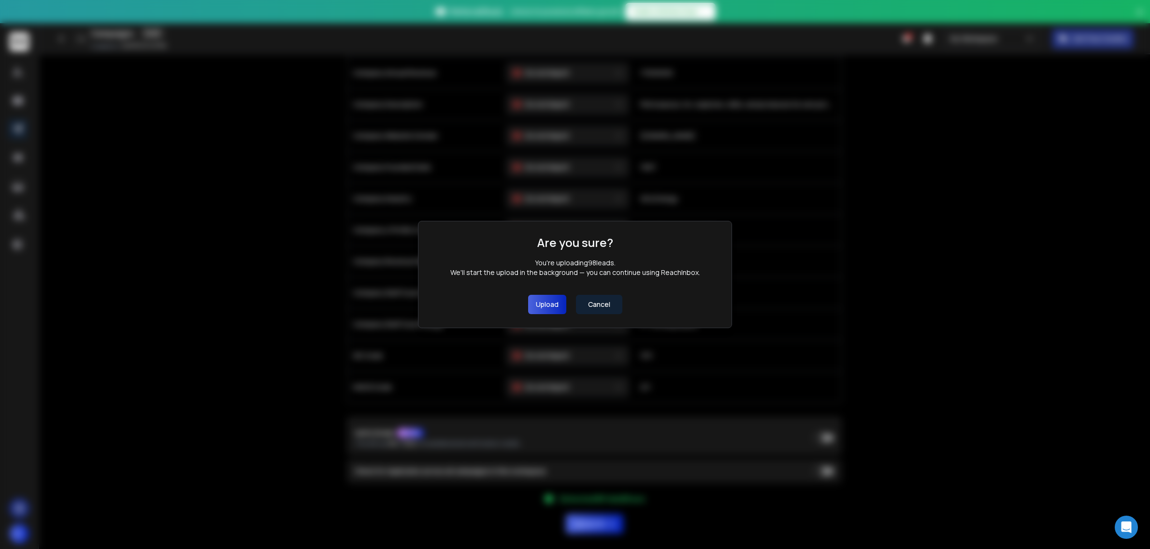
click at [547, 307] on button "Upload" at bounding box center [547, 304] width 38 height 19
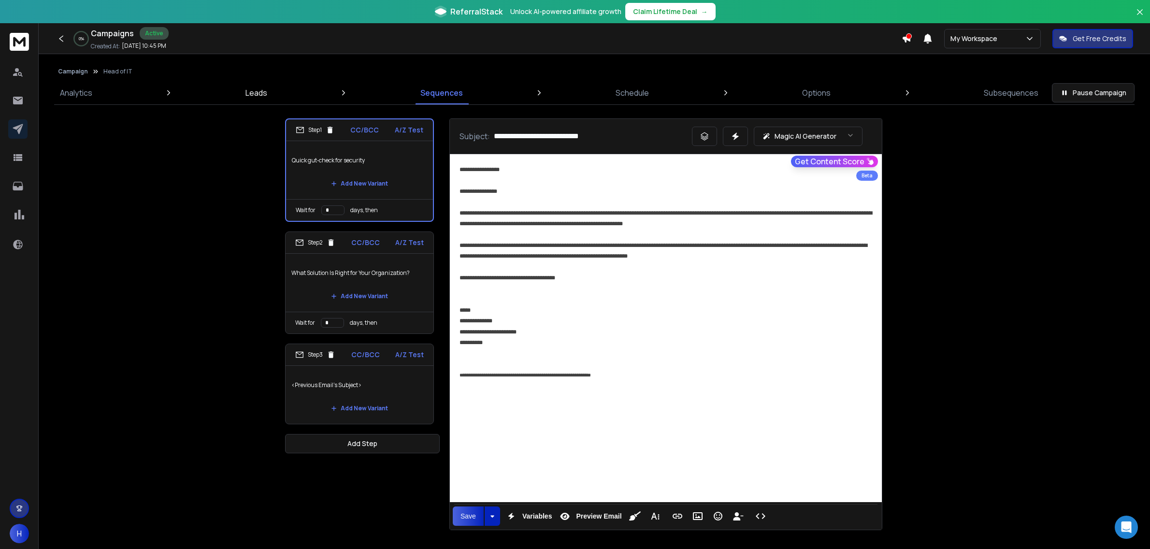
click at [246, 93] on link "Leads" at bounding box center [256, 92] width 33 height 23
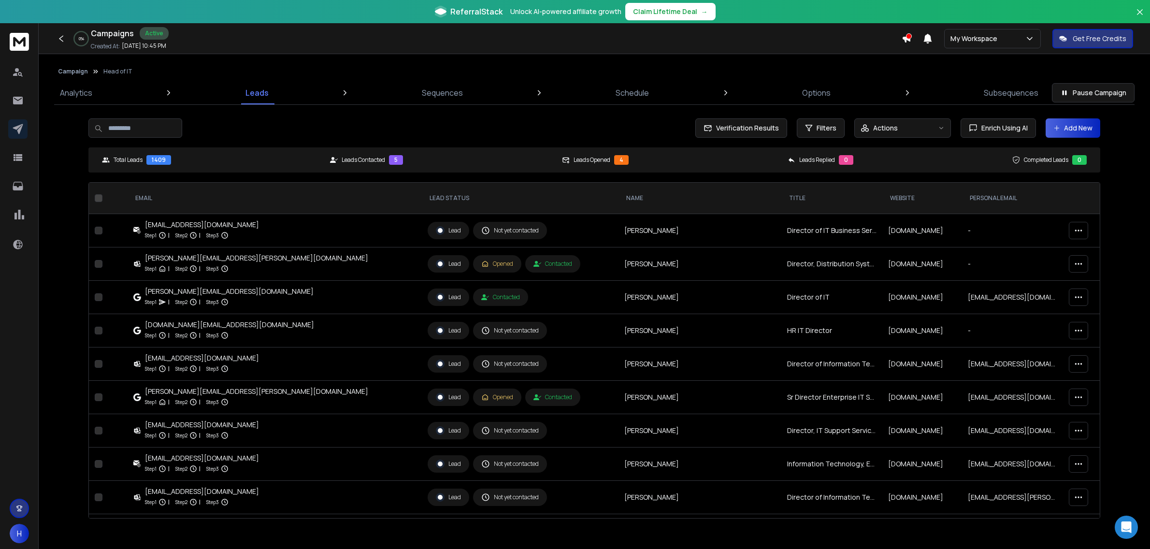
click at [1062, 126] on button "Add New" at bounding box center [1072, 127] width 55 height 19
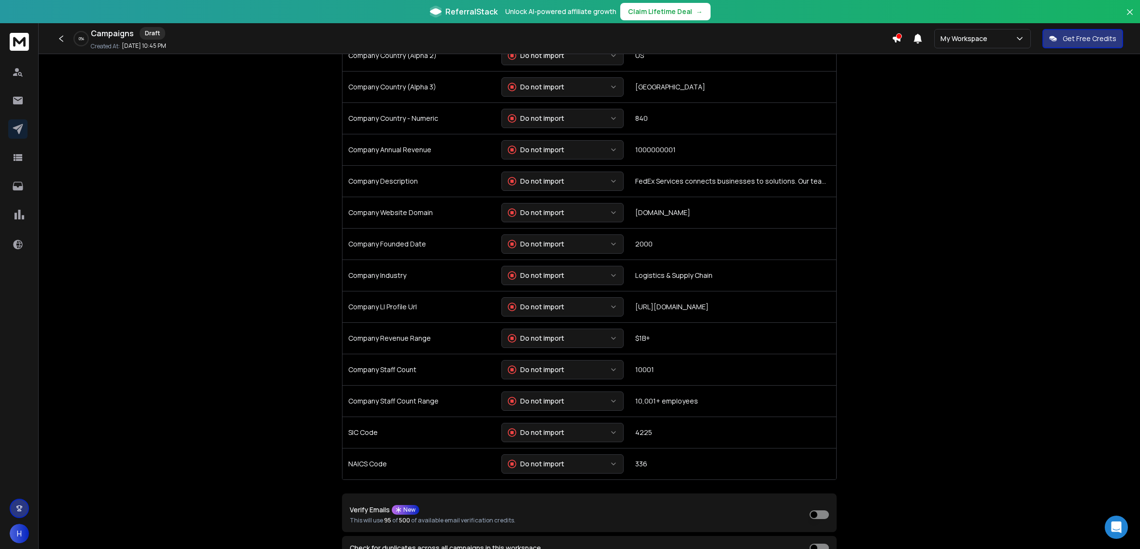
scroll to position [1736, 0]
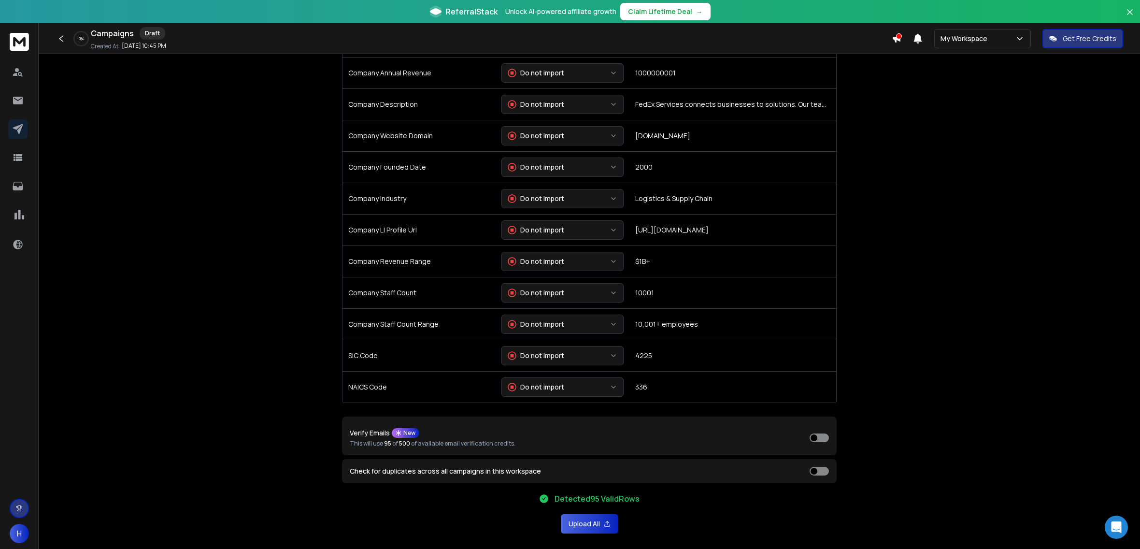
click at [580, 523] on button "Upload All" at bounding box center [589, 523] width 57 height 19
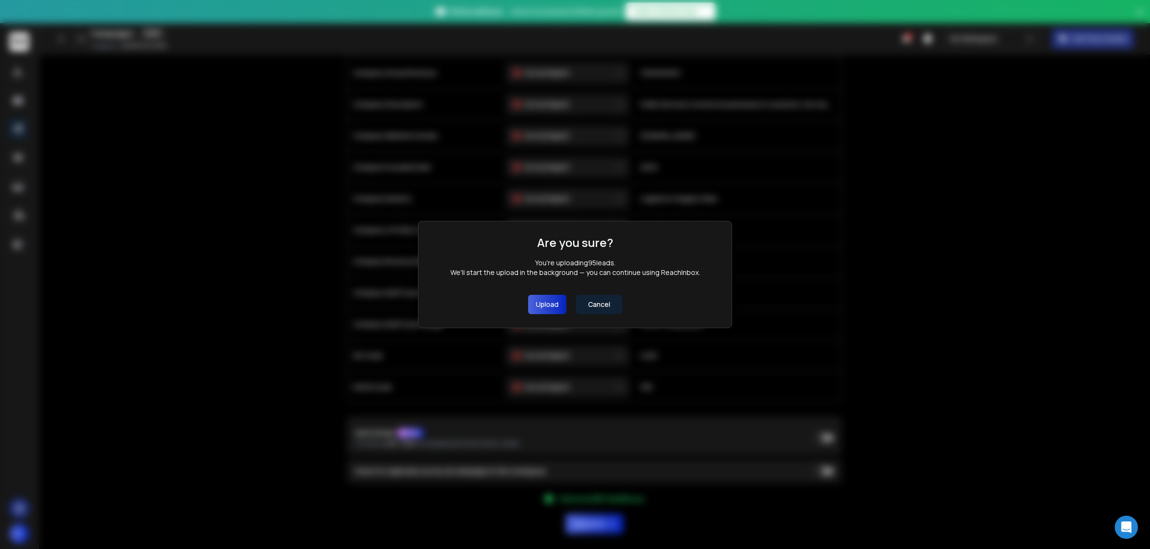
click at [540, 300] on button "Upload" at bounding box center [547, 304] width 38 height 19
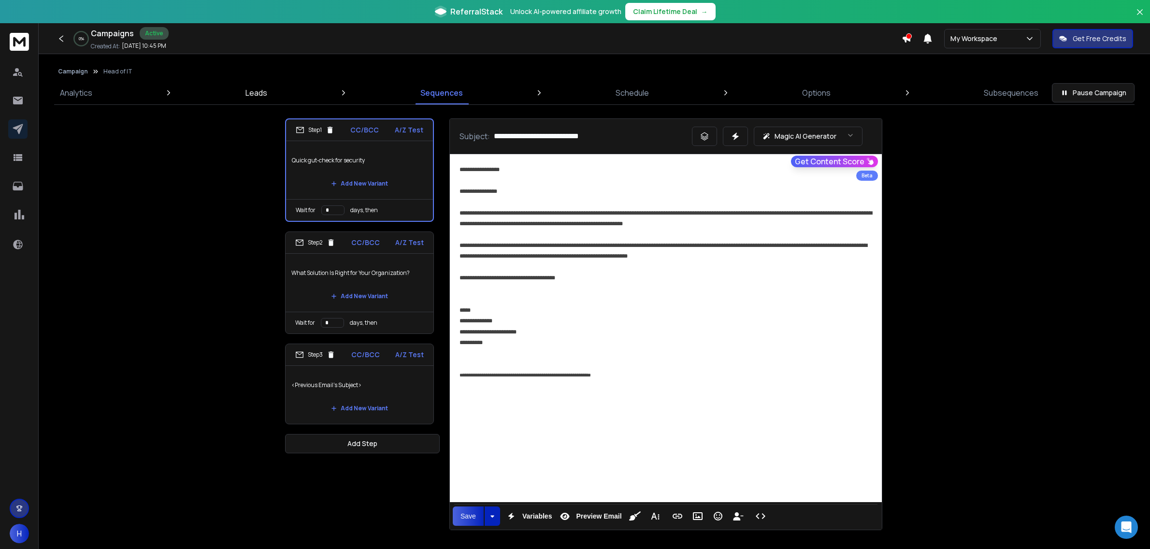
click at [262, 92] on p "Leads" at bounding box center [256, 93] width 22 height 12
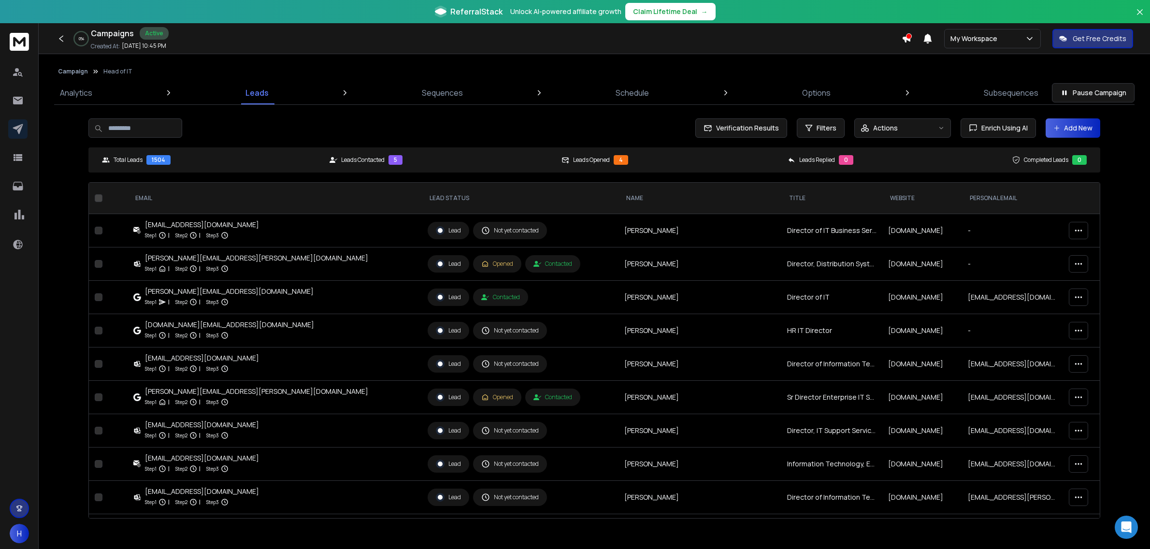
click at [1059, 126] on icon at bounding box center [1056, 128] width 7 height 7
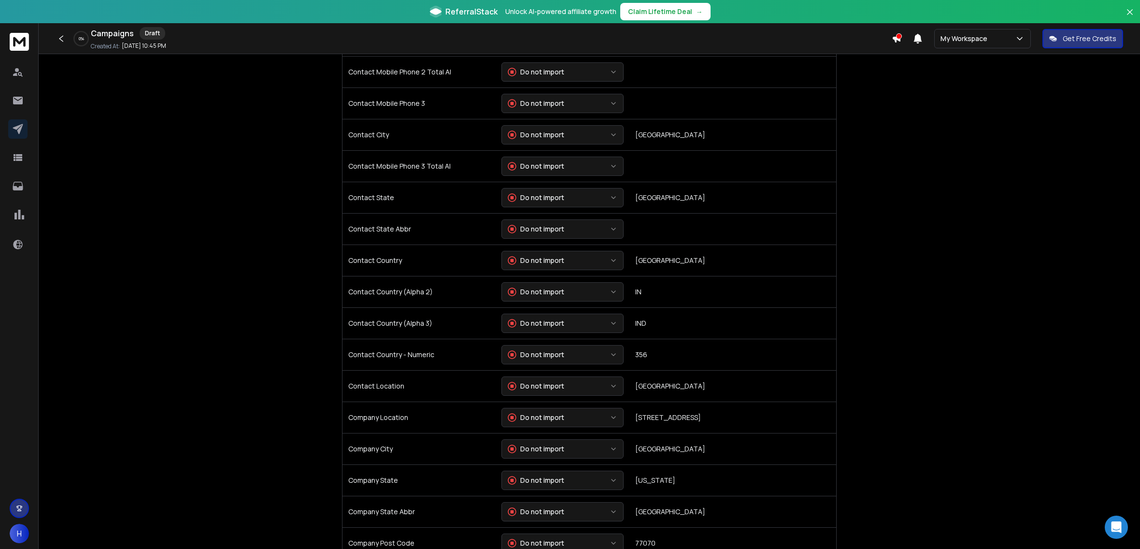
scroll to position [1736, 0]
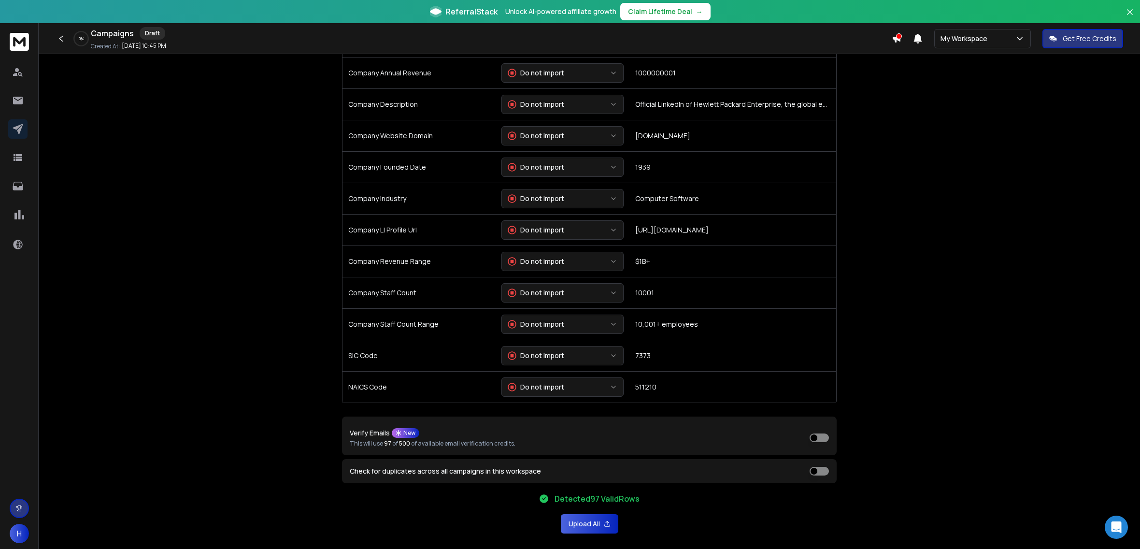
click at [581, 522] on button "Upload All" at bounding box center [589, 523] width 57 height 19
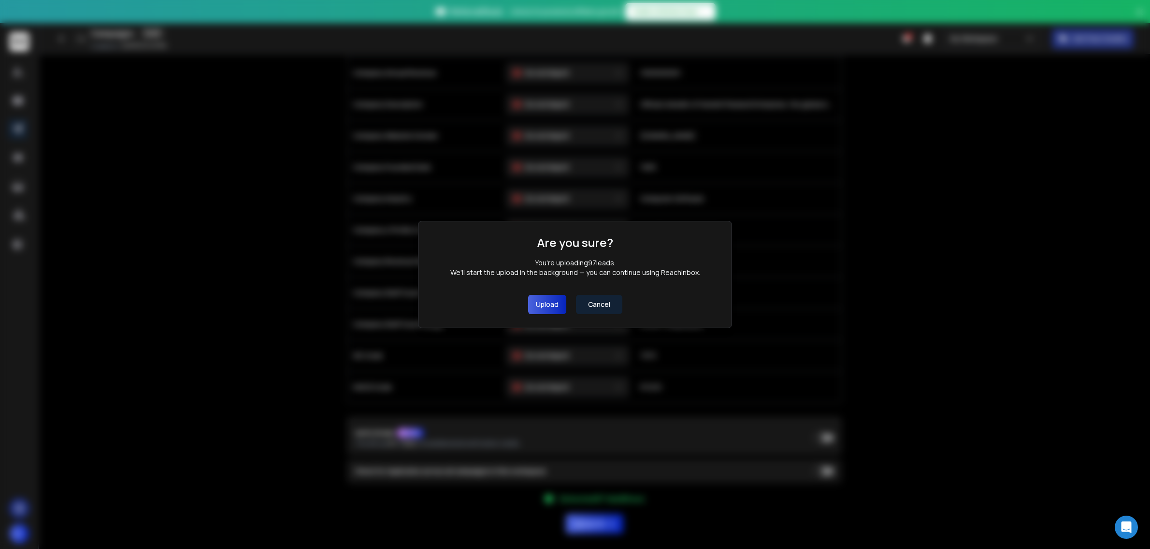
click at [542, 306] on button "Upload" at bounding box center [547, 304] width 38 height 19
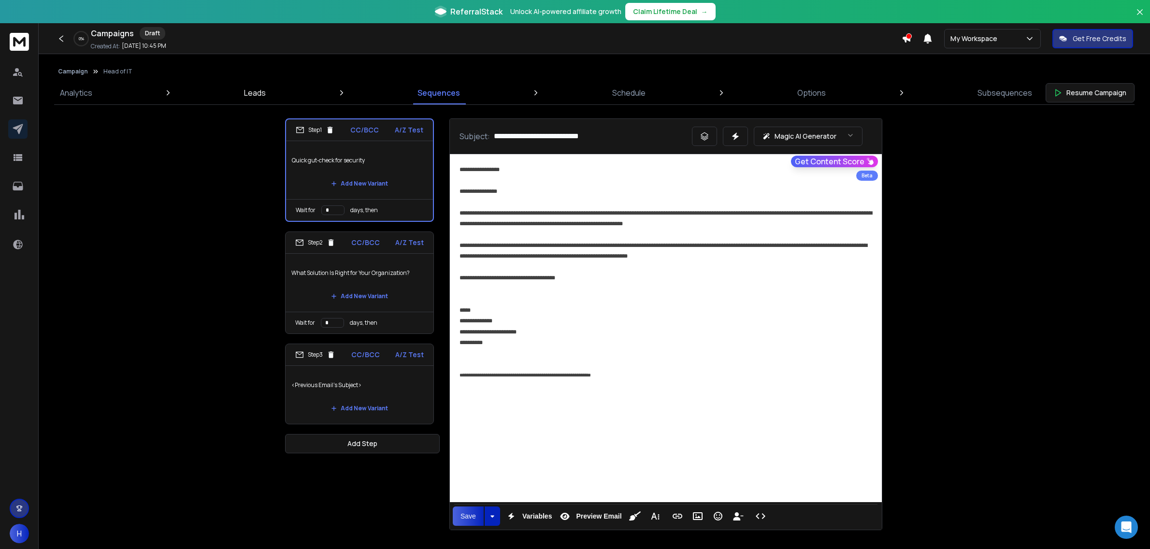
click at [254, 89] on p "Leads" at bounding box center [255, 93] width 22 height 12
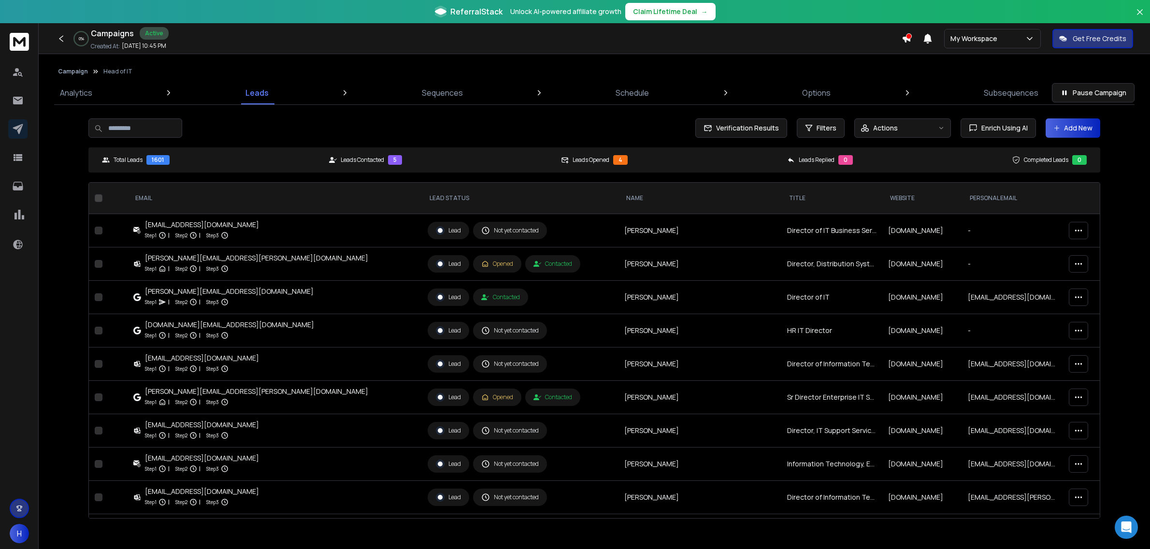
click at [1054, 125] on icon at bounding box center [1056, 128] width 7 height 7
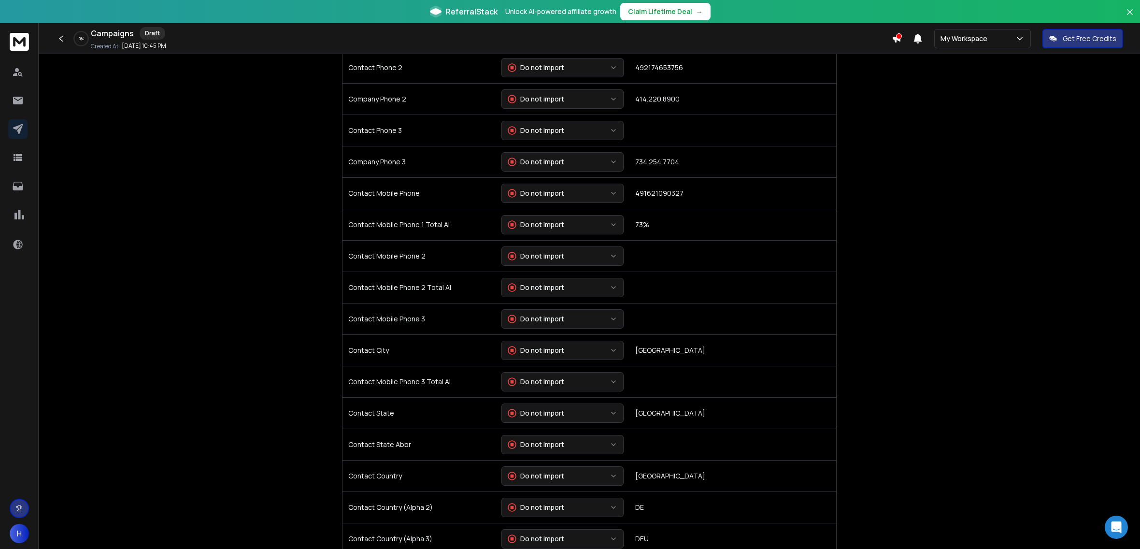
scroll to position [1736, 0]
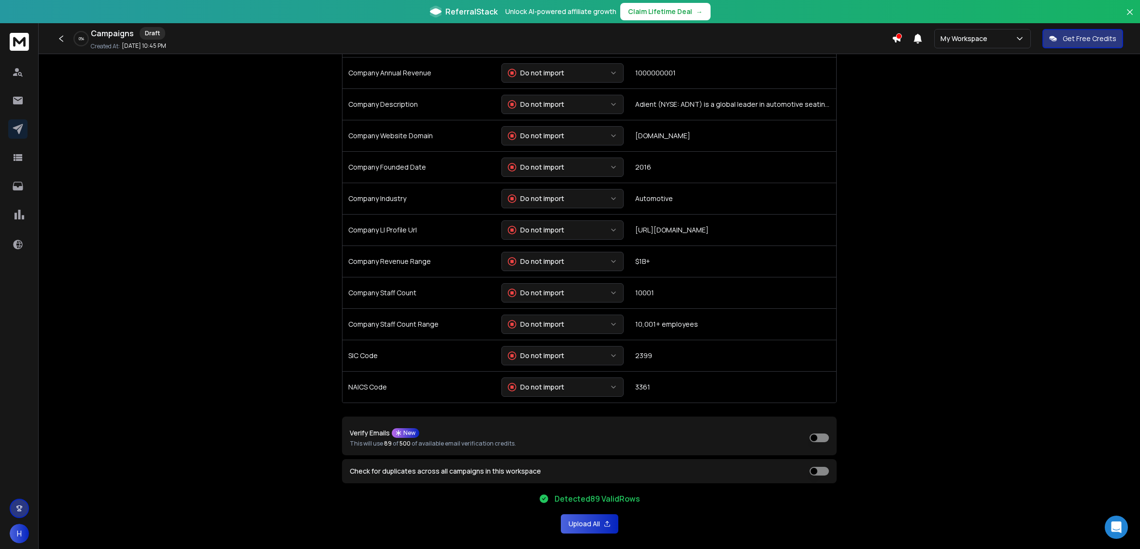
click at [577, 520] on button "Upload All" at bounding box center [589, 523] width 57 height 19
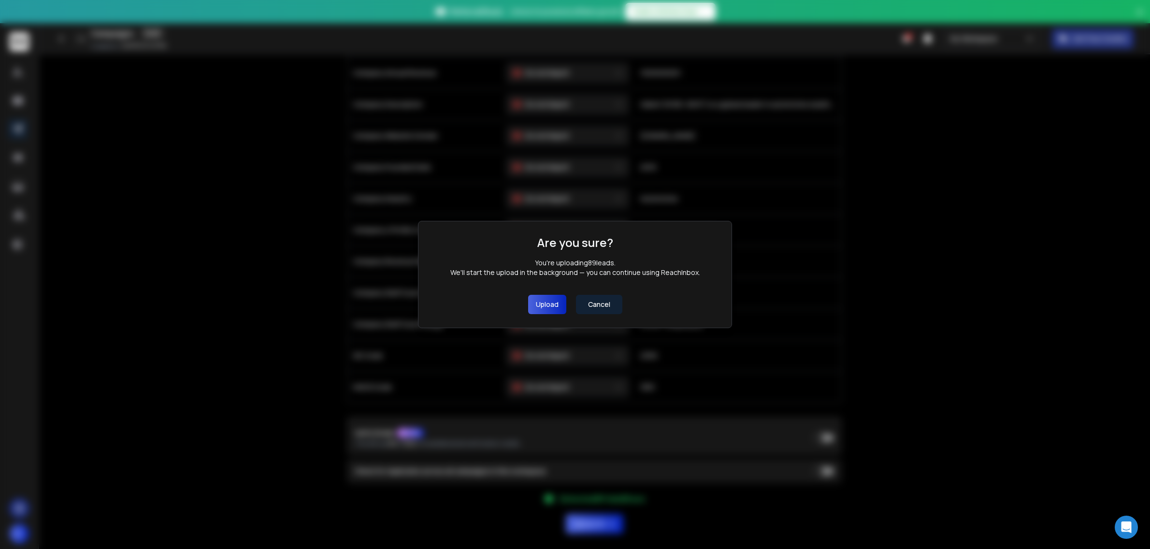
click at [549, 310] on button "Upload" at bounding box center [547, 304] width 38 height 19
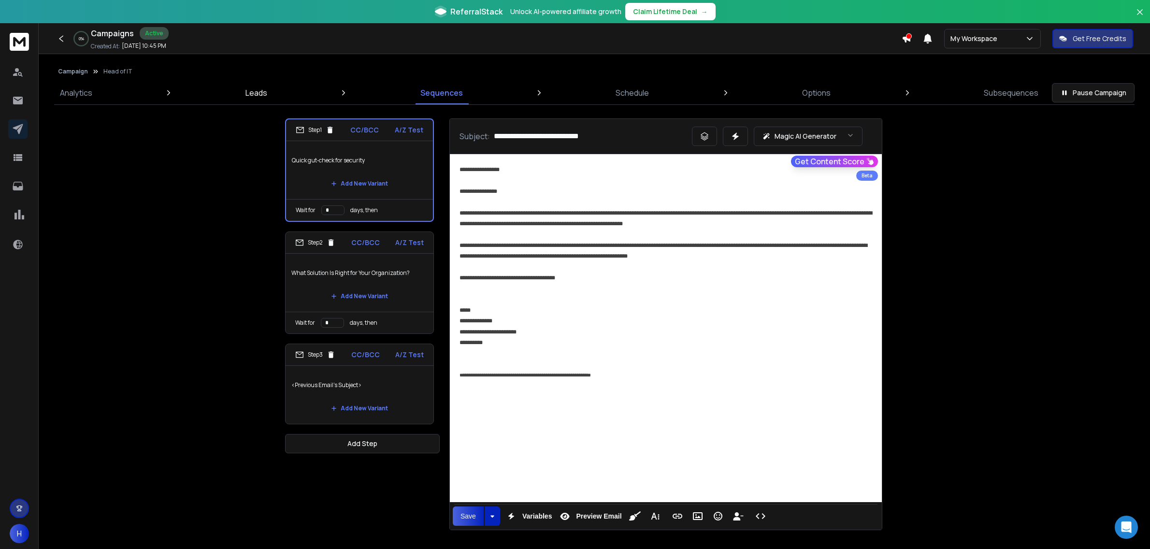
click at [257, 93] on p "Leads" at bounding box center [256, 93] width 22 height 12
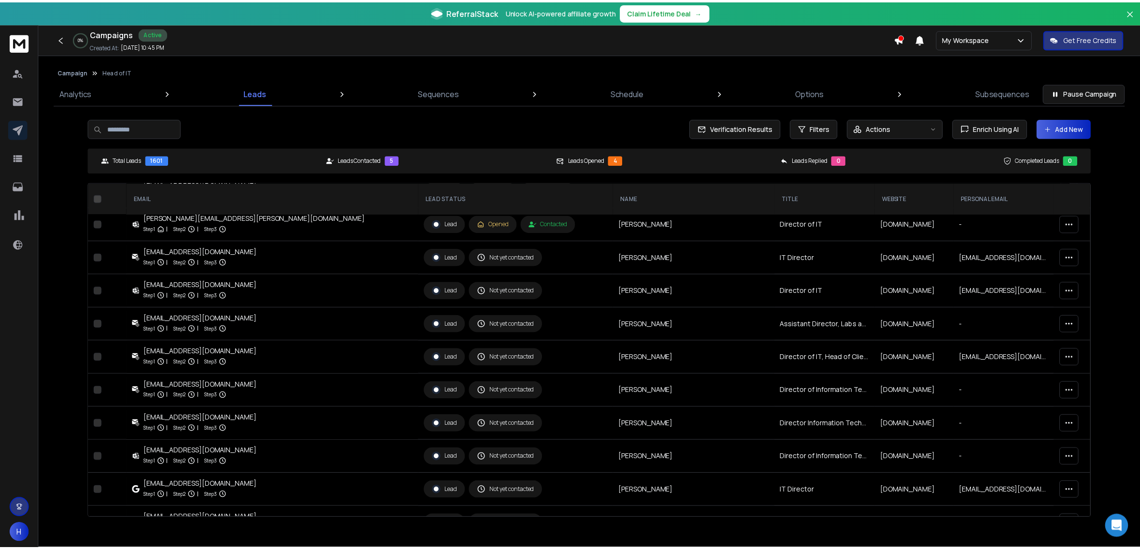
scroll to position [1040, 0]
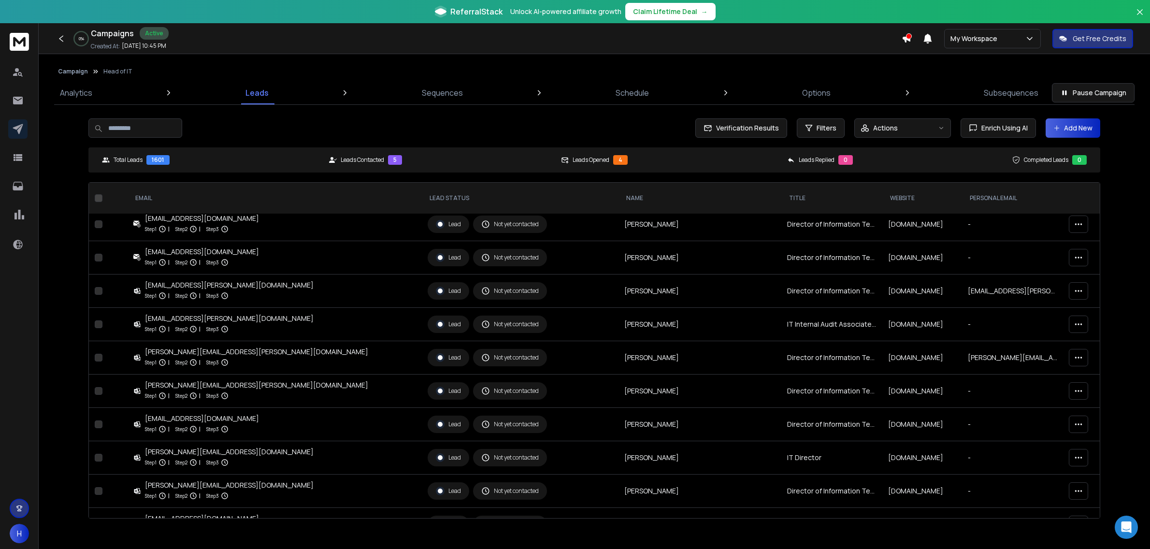
click at [1057, 133] on button "Add New" at bounding box center [1072, 127] width 55 height 19
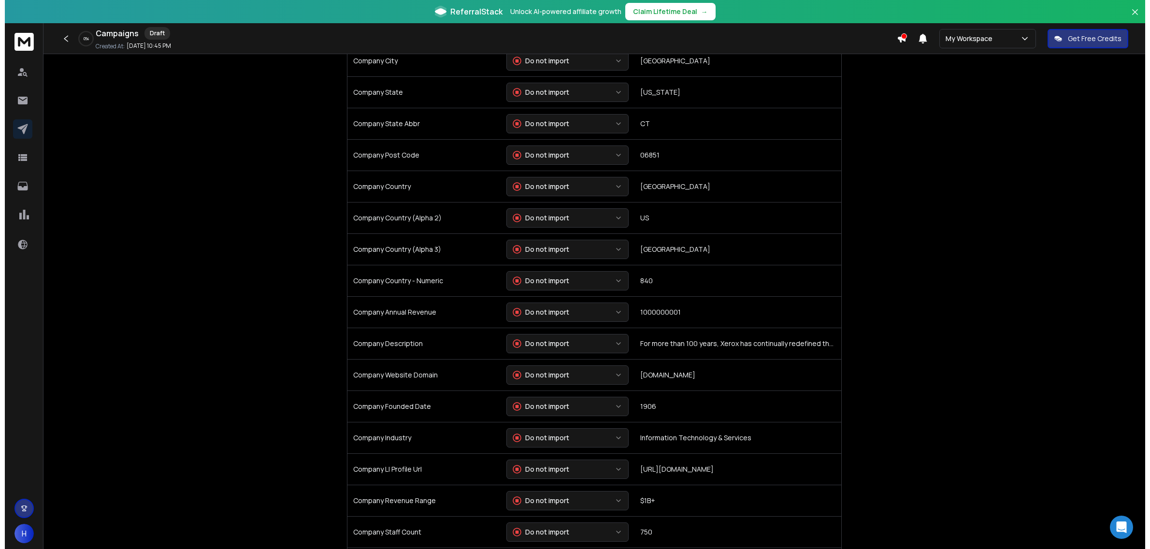
scroll to position [1736, 0]
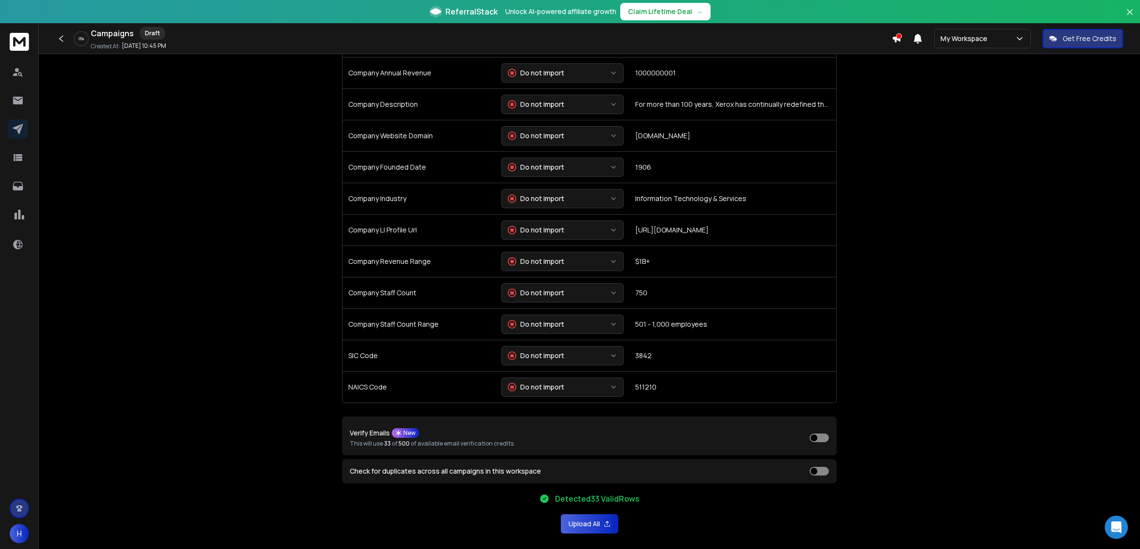
click at [575, 523] on button "Upload All" at bounding box center [589, 523] width 57 height 19
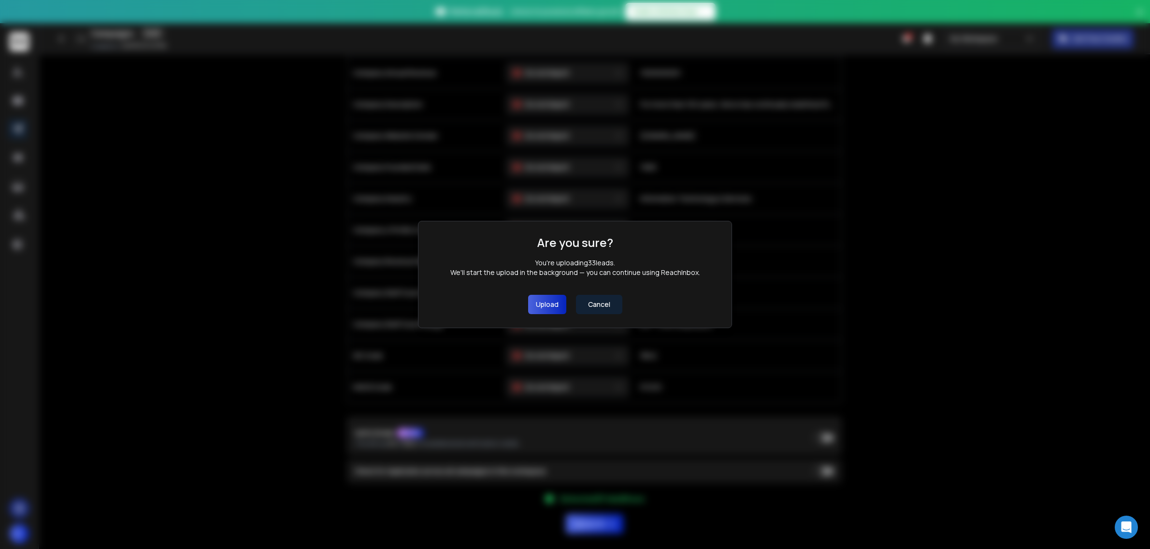
click at [539, 302] on button "Upload" at bounding box center [547, 304] width 38 height 19
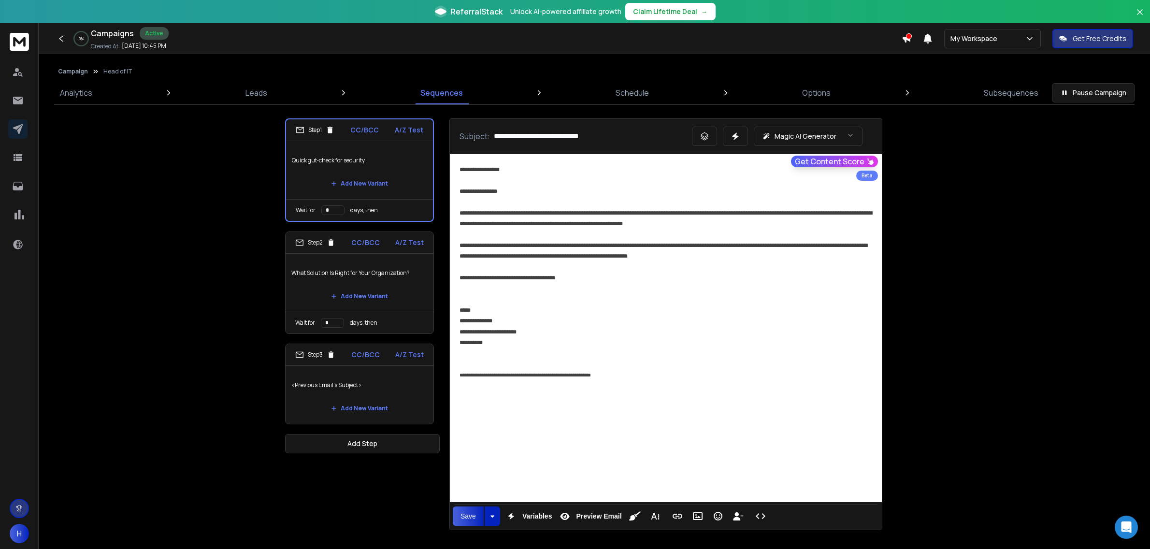
drag, startPoint x: 253, startPoint y: 95, endPoint x: 275, endPoint y: 150, distance: 59.4
click at [253, 95] on p "Leads" at bounding box center [256, 93] width 22 height 12
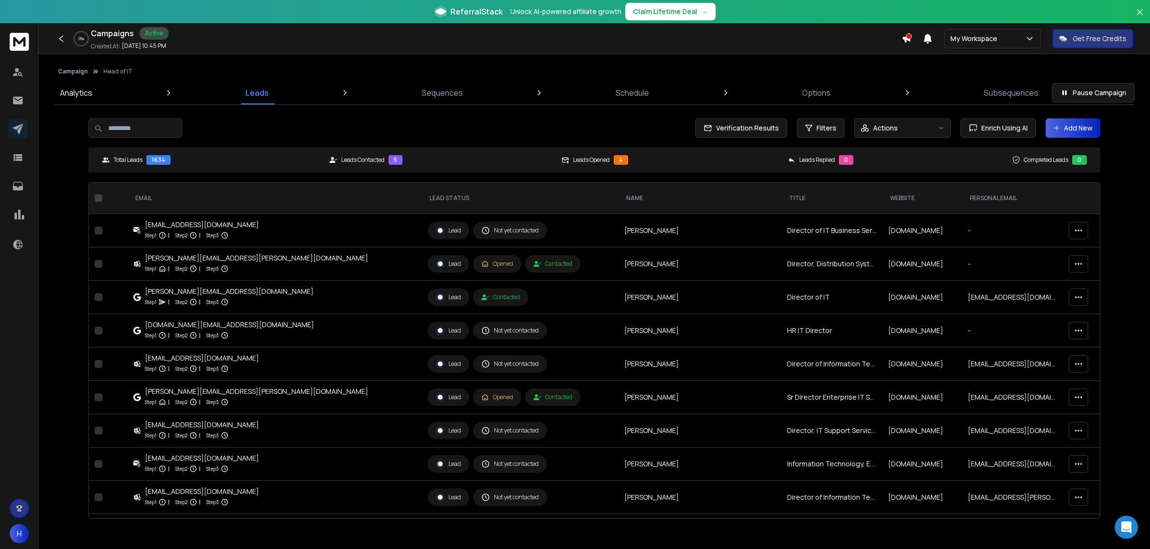
click at [83, 92] on p "Analytics" at bounding box center [76, 93] width 32 height 12
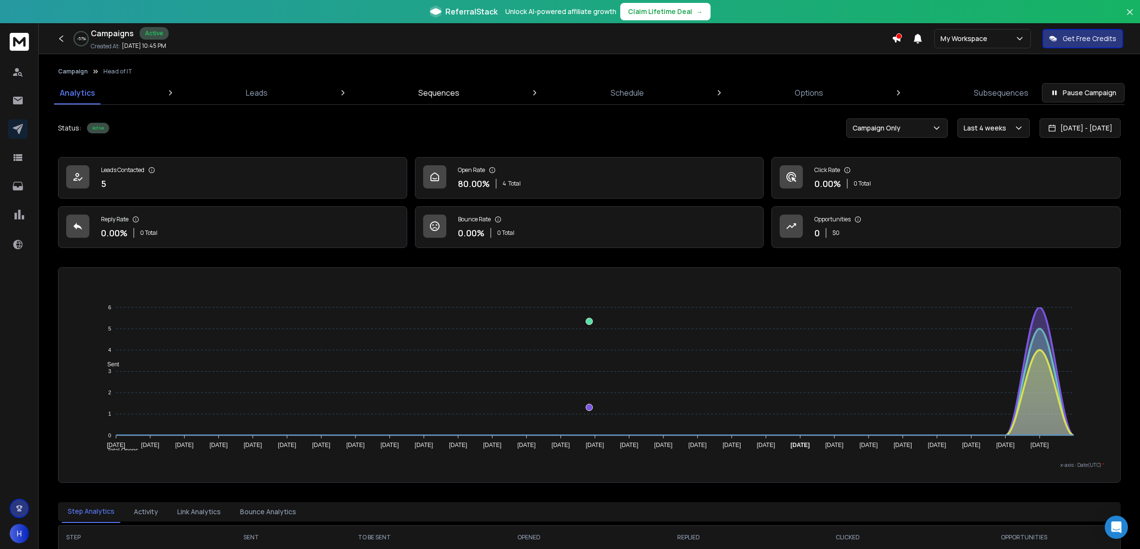
click at [426, 90] on p "Sequences" at bounding box center [438, 93] width 41 height 12
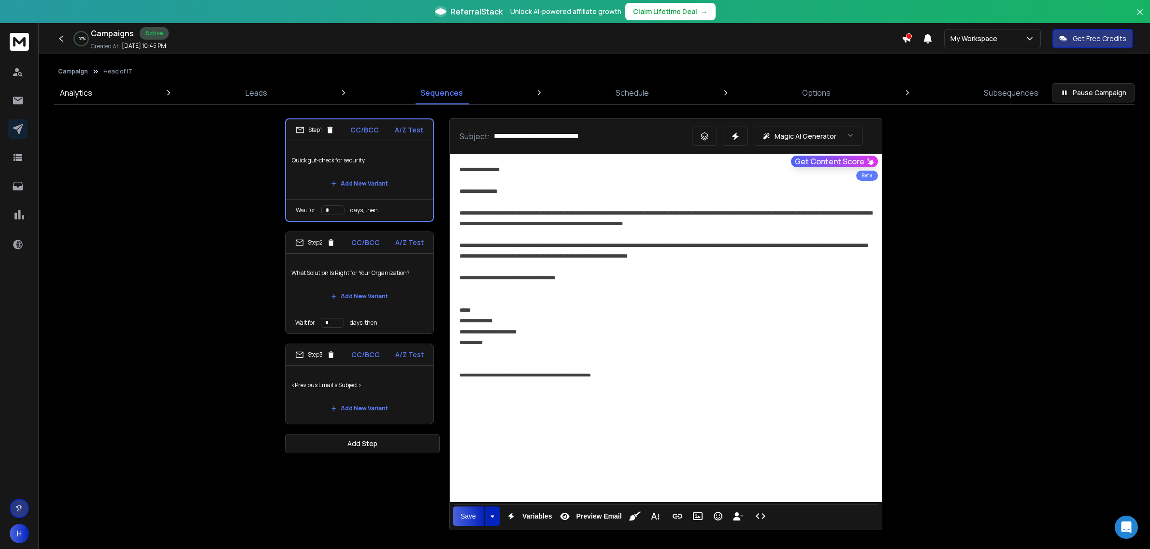
click at [91, 94] on p "Analytics" at bounding box center [76, 93] width 32 height 12
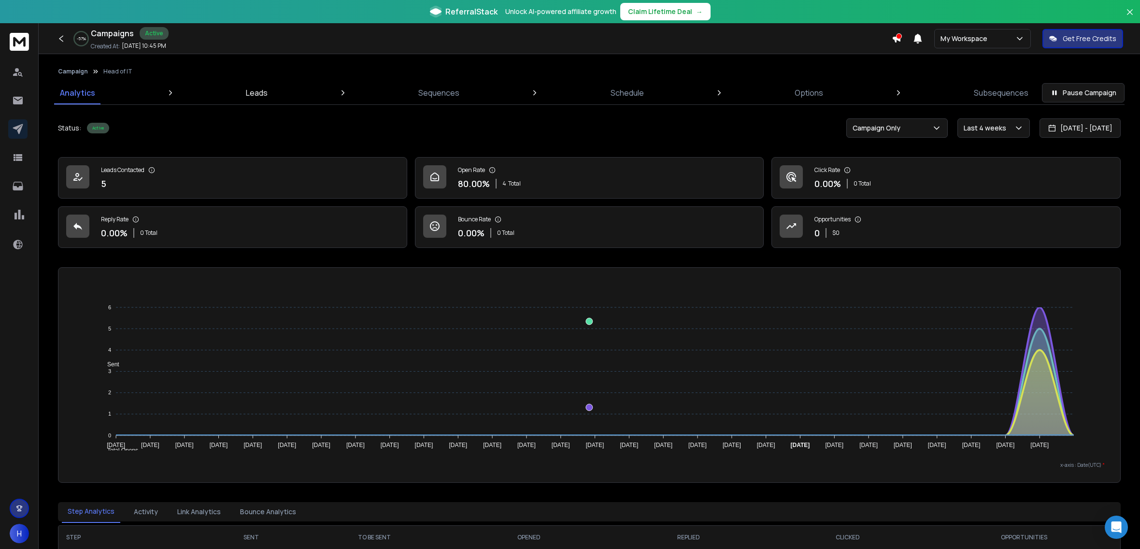
click at [252, 98] on p "Leads" at bounding box center [257, 93] width 22 height 12
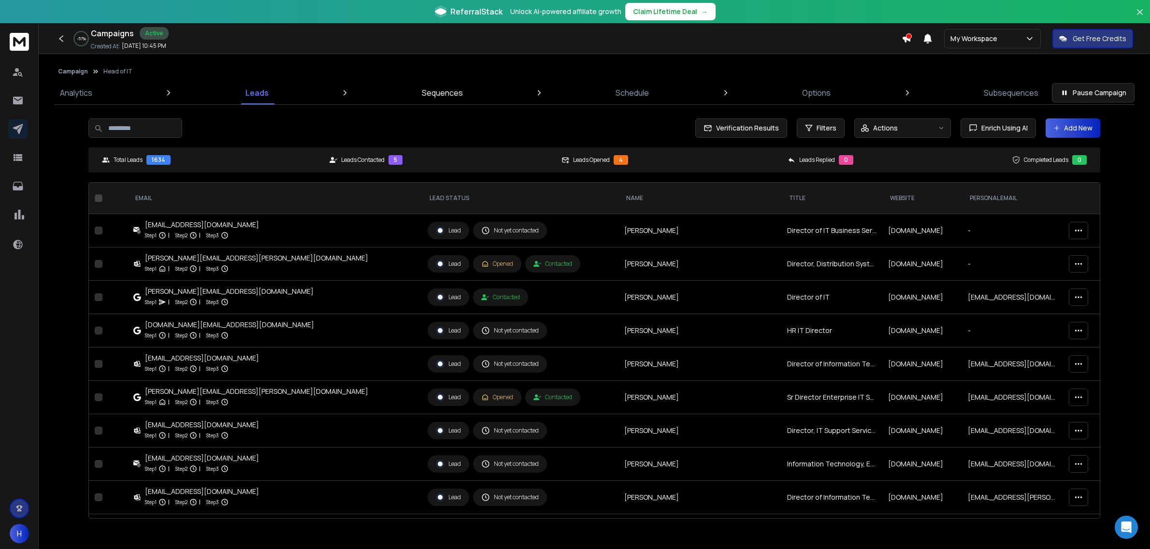
click at [429, 89] on p "Sequences" at bounding box center [442, 93] width 41 height 12
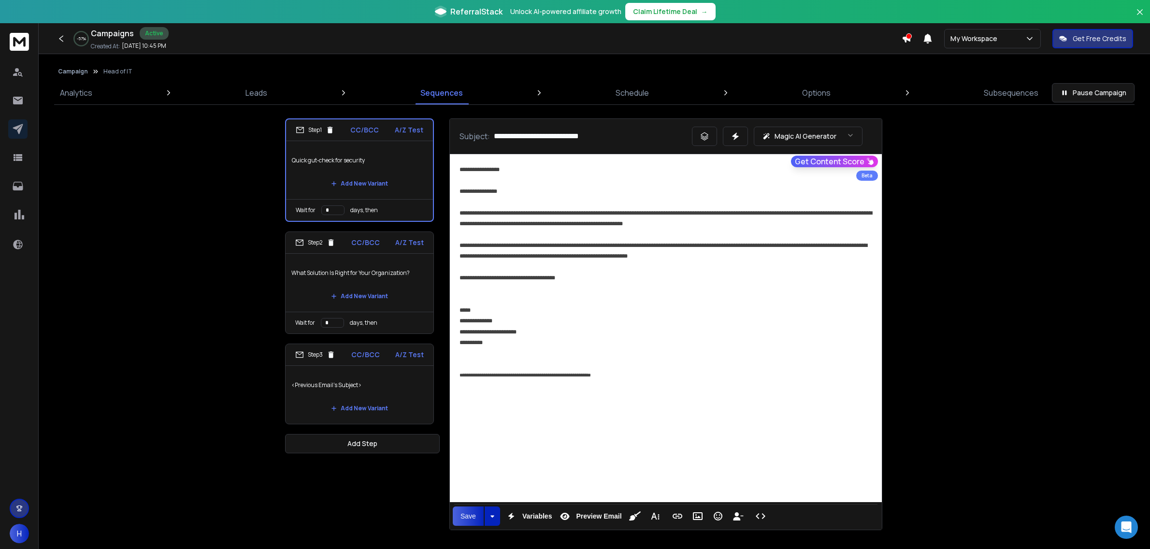
click at [594, 96] on div "Analytics Leads Sequences Schedule Options Subsequences" at bounding box center [549, 92] width 990 height 23
click at [625, 96] on p "Schedule" at bounding box center [631, 93] width 33 height 12
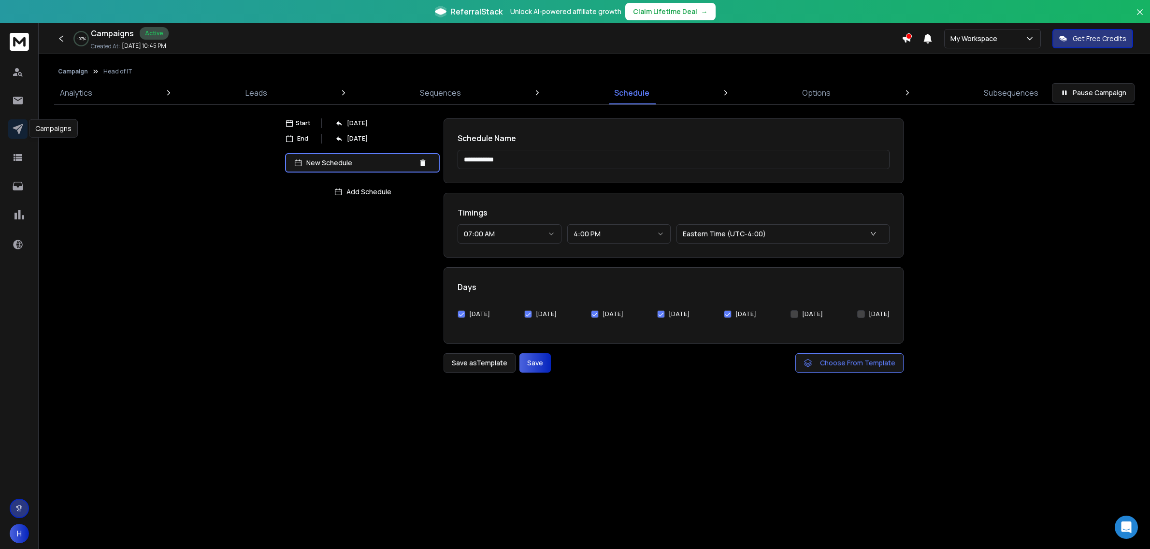
click at [16, 130] on icon at bounding box center [18, 129] width 12 height 12
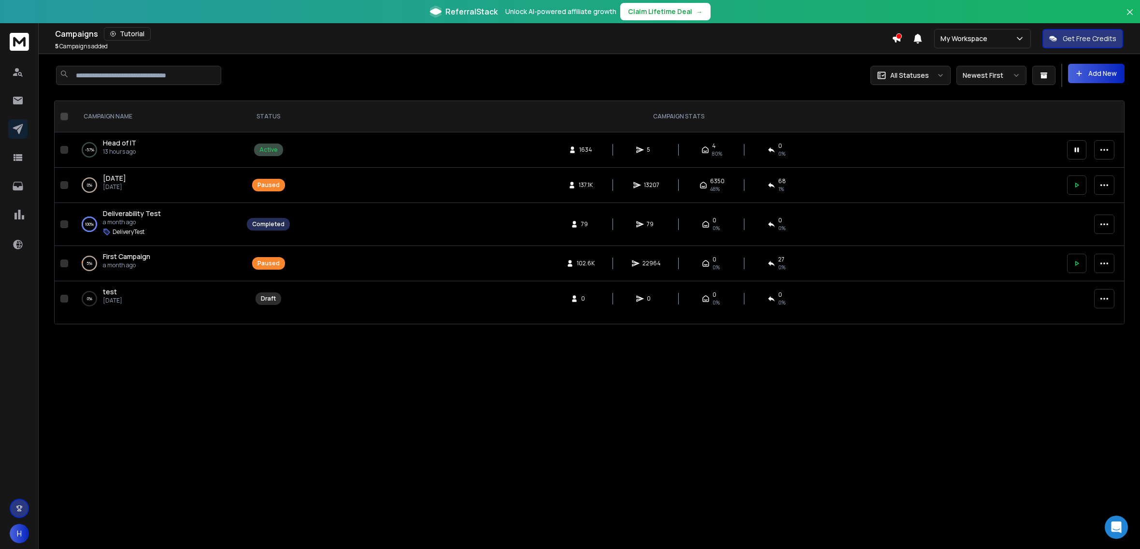
click at [1090, 151] on icon "button" at bounding box center [1105, 150] width 10 height 10
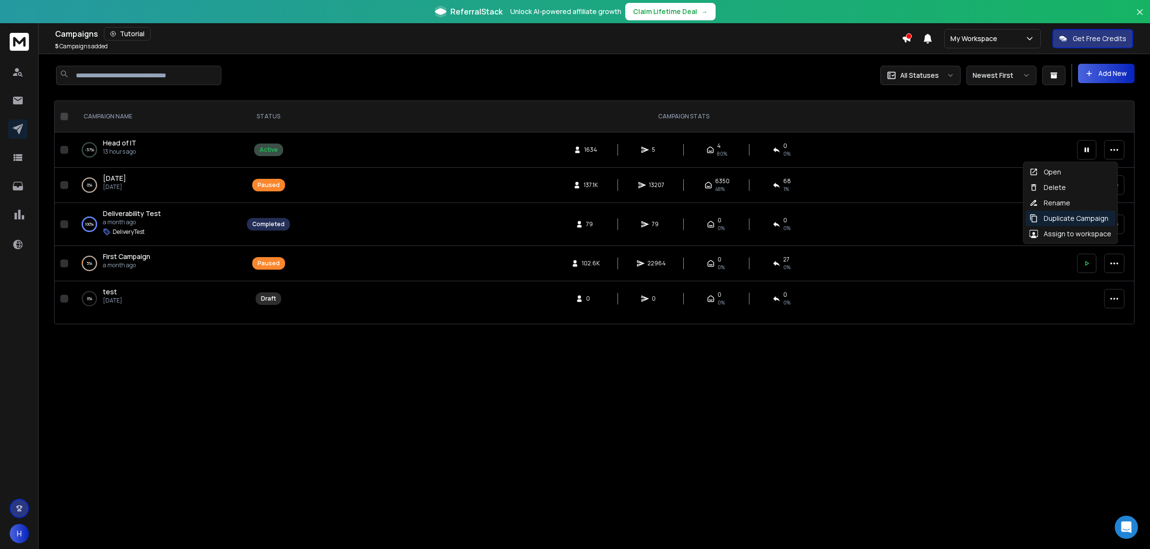
click at [416, 386] on div "Campaigns 5 Campaigns Added All Statuses Newest First Add New CAMPAIGN NAME STA…" at bounding box center [594, 338] width 1080 height 549
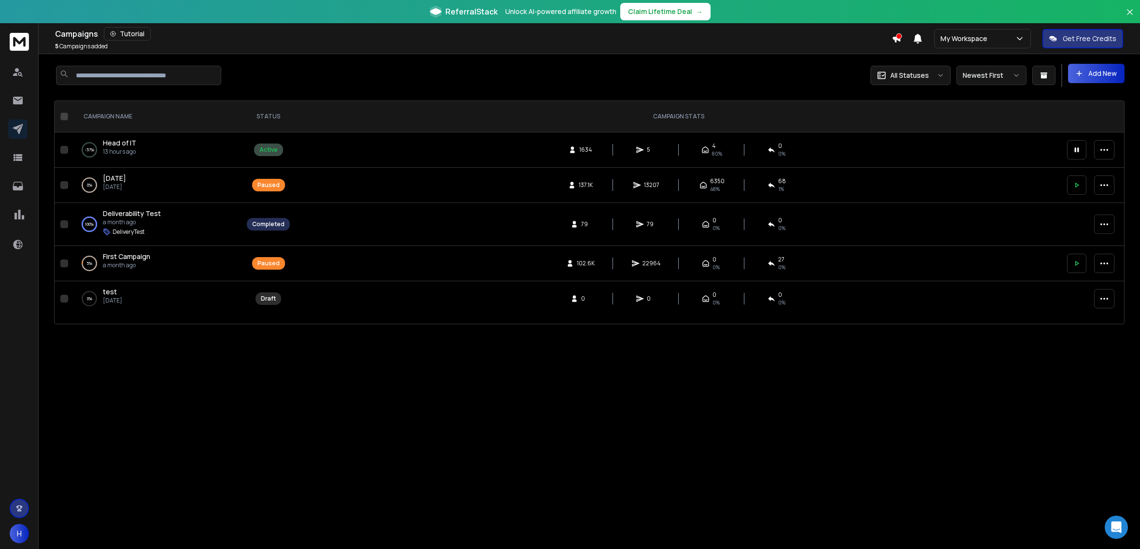
click at [1090, 148] on icon "button" at bounding box center [1105, 150] width 10 height 10
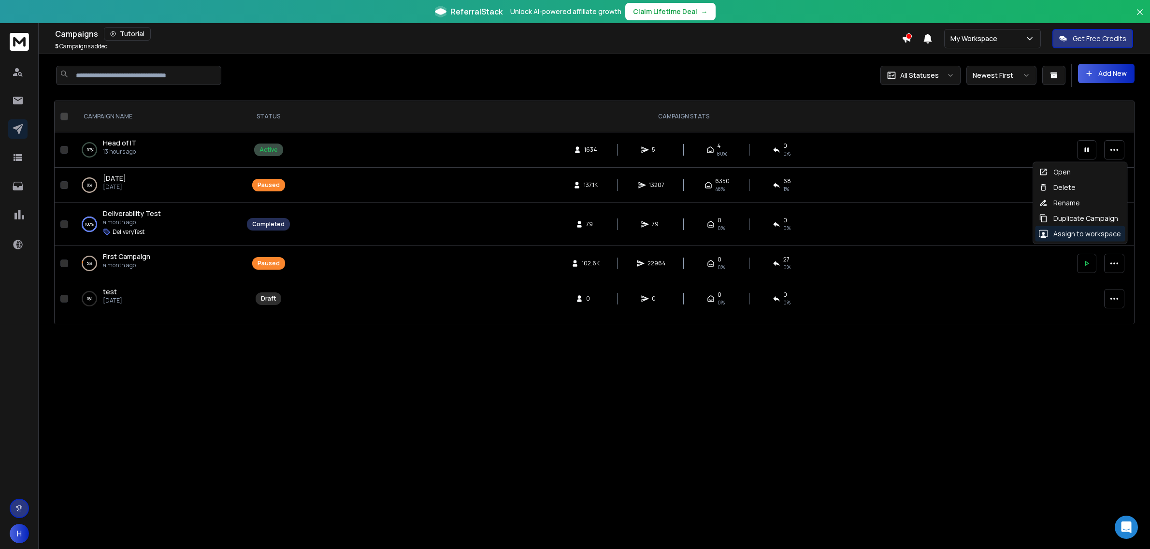
click at [736, 378] on div "Campaigns 5 Campaigns Added All Statuses Newest First Add New CAMPAIGN NAME STA…" at bounding box center [594, 338] width 1080 height 549
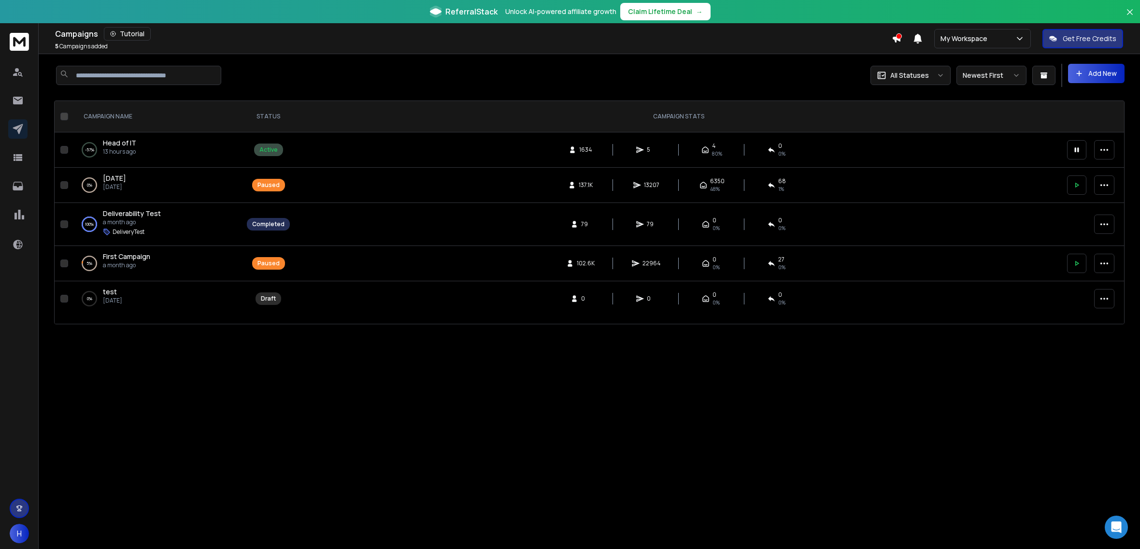
click at [112, 149] on p "13 hours ago" at bounding box center [119, 152] width 33 height 8
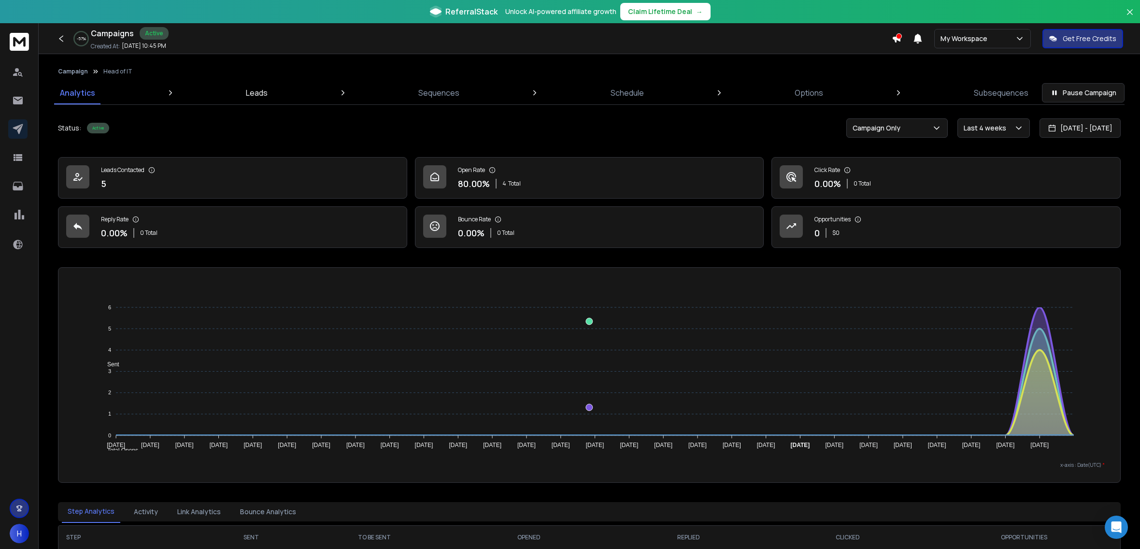
click at [242, 95] on link "Leads" at bounding box center [256, 92] width 33 height 23
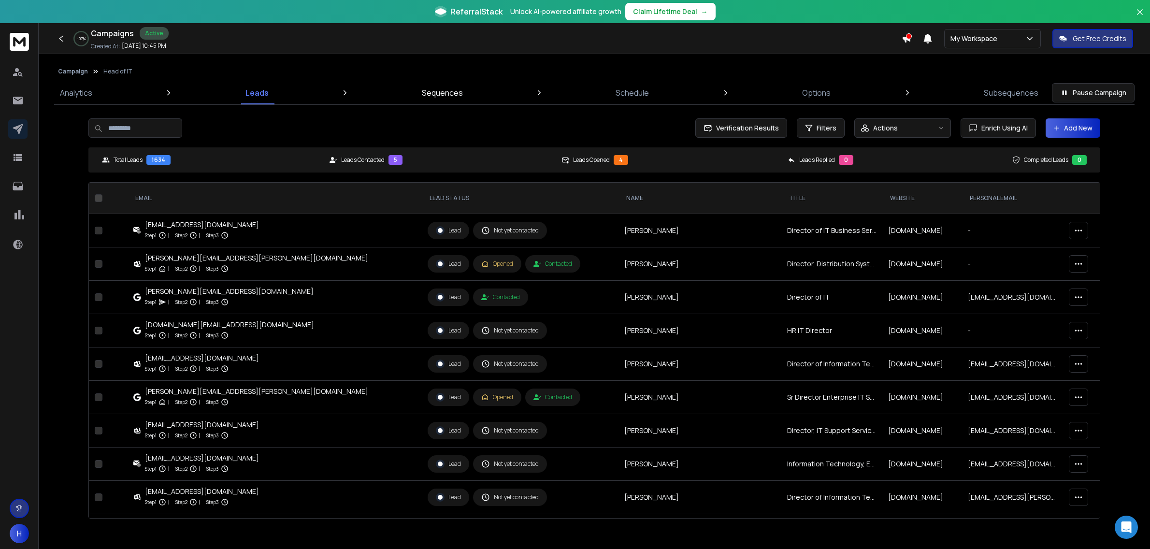
click at [447, 92] on p "Sequences" at bounding box center [442, 93] width 41 height 12
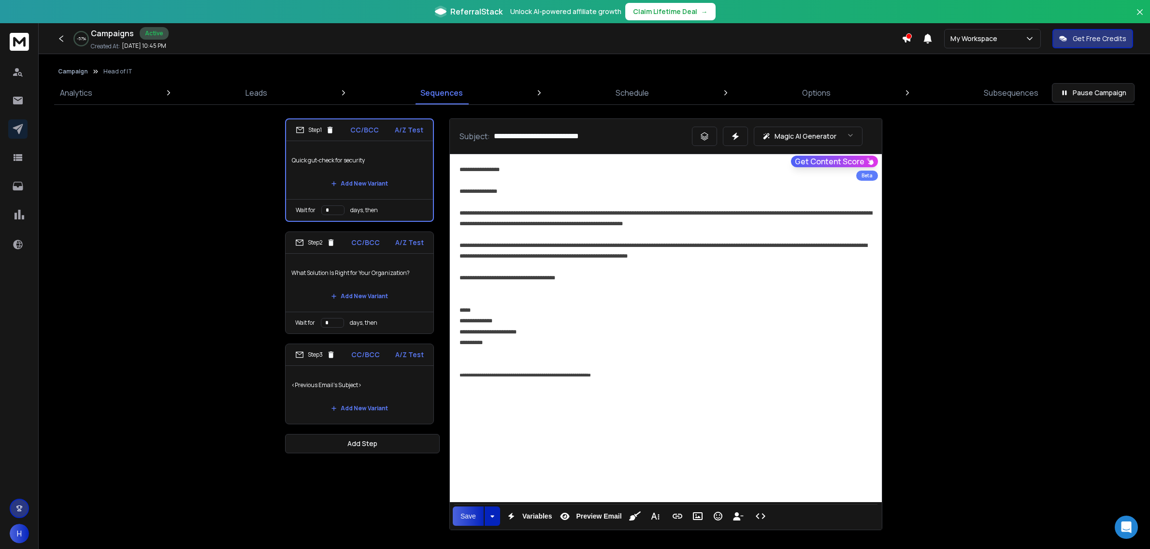
click at [609, 94] on div "Analytics Leads Sequences Schedule Options Subsequences" at bounding box center [549, 92] width 990 height 23
click at [634, 91] on p "Schedule" at bounding box center [631, 93] width 33 height 12
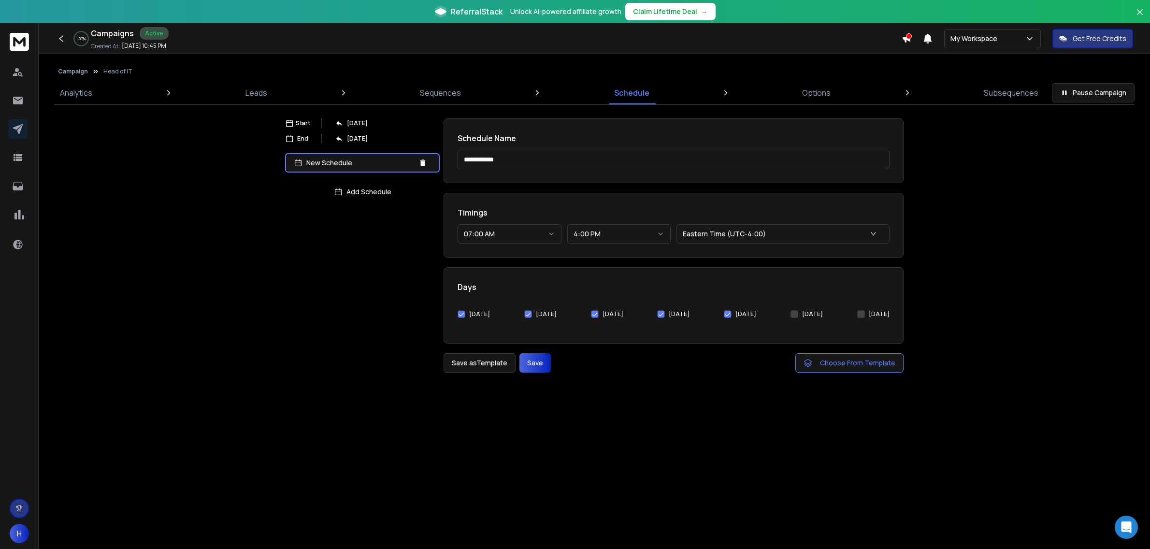
click at [300, 139] on p "End" at bounding box center [302, 139] width 11 height 8
click at [364, 137] on p "Thu Oct 08 2026" at bounding box center [357, 139] width 21 height 8
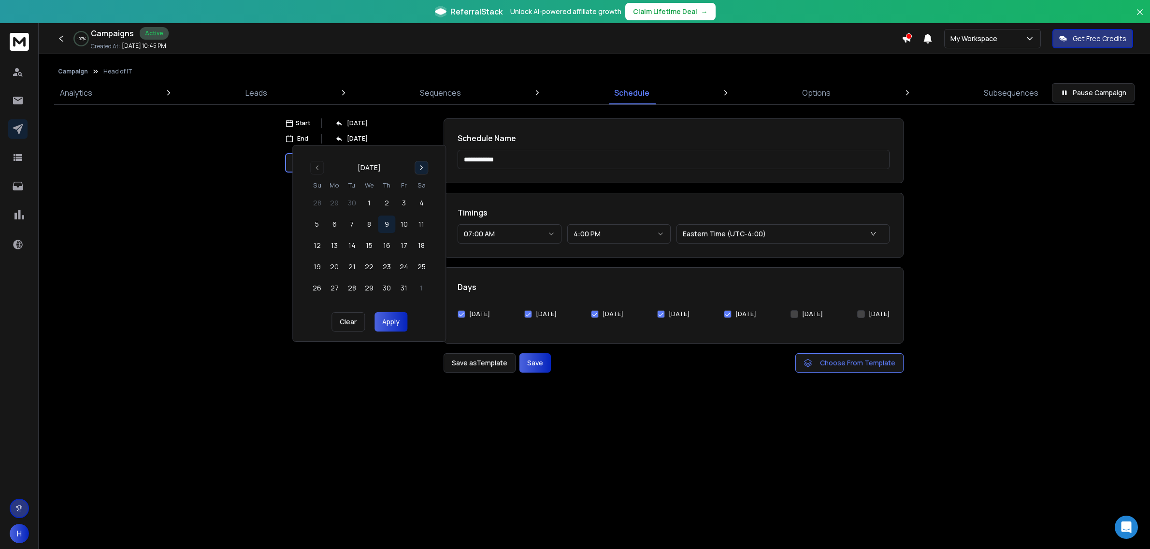
click at [423, 172] on button "Go to next month" at bounding box center [422, 168] width 14 height 14
click at [419, 171] on icon "Go to next month" at bounding box center [421, 168] width 8 height 8
click at [372, 286] on button "31" at bounding box center [368, 287] width 17 height 17
drag, startPoint x: 392, startPoint y: 321, endPoint x: 350, endPoint y: 292, distance: 51.1
click at [392, 322] on button "Apply" at bounding box center [390, 321] width 33 height 19
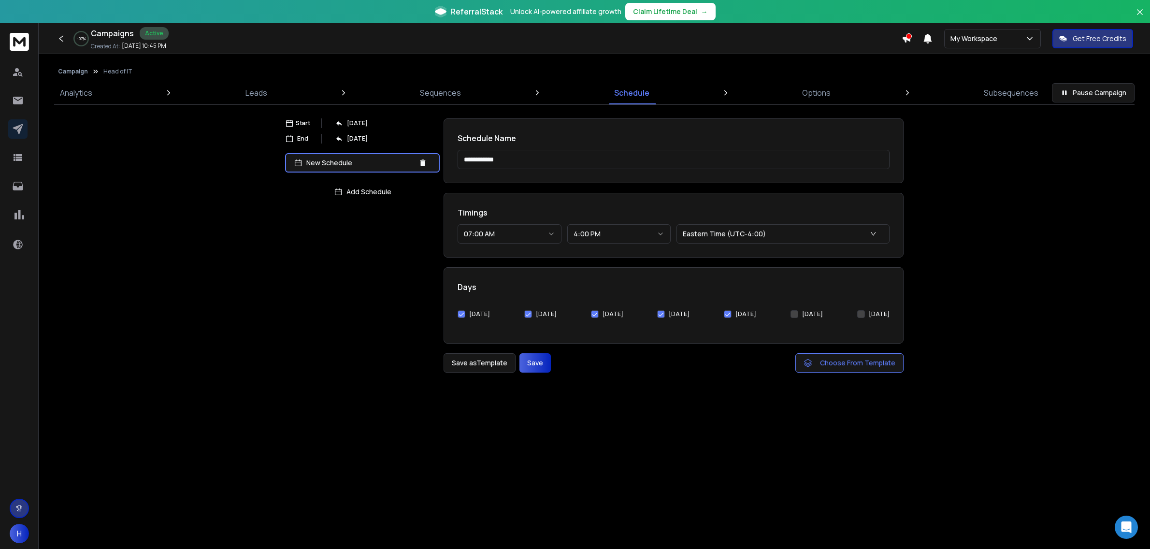
click at [284, 252] on div "**********" at bounding box center [594, 245] width 1080 height 262
click at [533, 361] on button "Save" at bounding box center [534, 362] width 31 height 19
click at [621, 381] on div "**********" at bounding box center [594, 220] width 1111 height 332
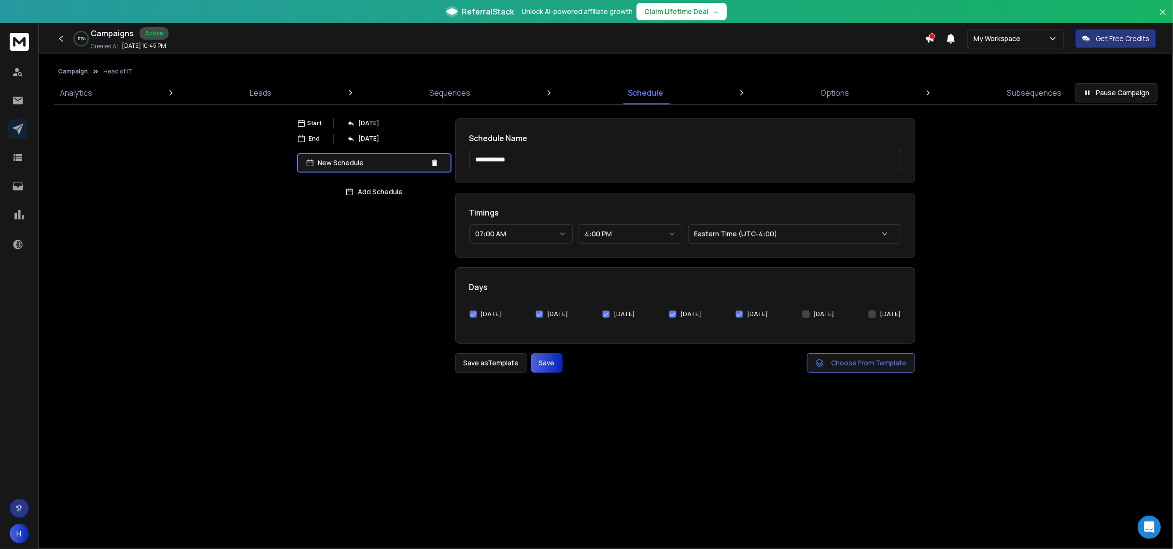
click at [161, 166] on div "**********" at bounding box center [606, 245] width 1104 height 262
click at [16, 129] on icon at bounding box center [18, 129] width 12 height 12
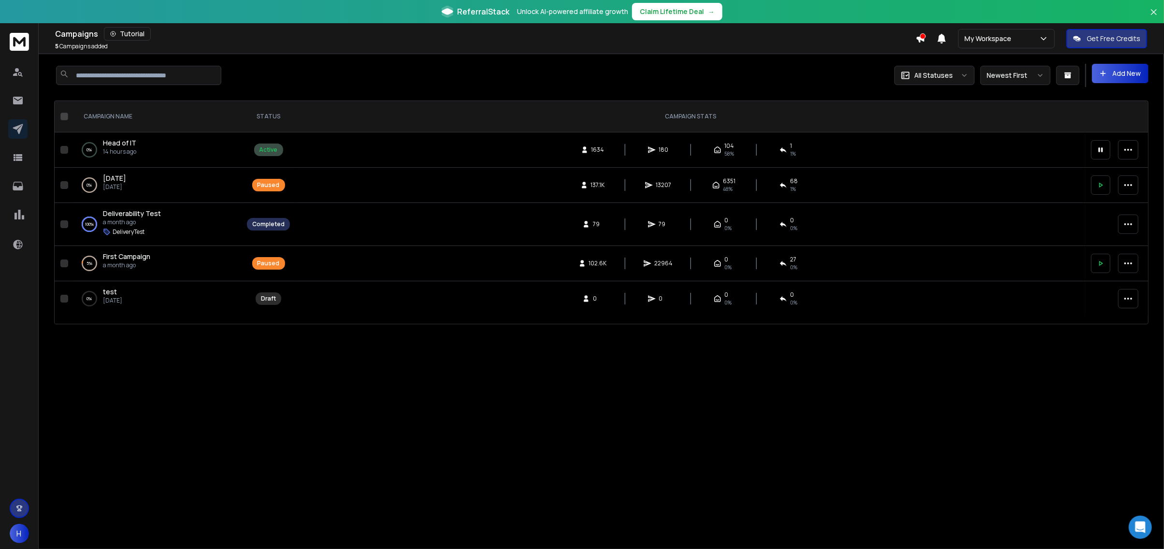
click at [383, 152] on div "1634 180 104 58 % 1 1 %" at bounding box center [690, 149] width 778 height 15
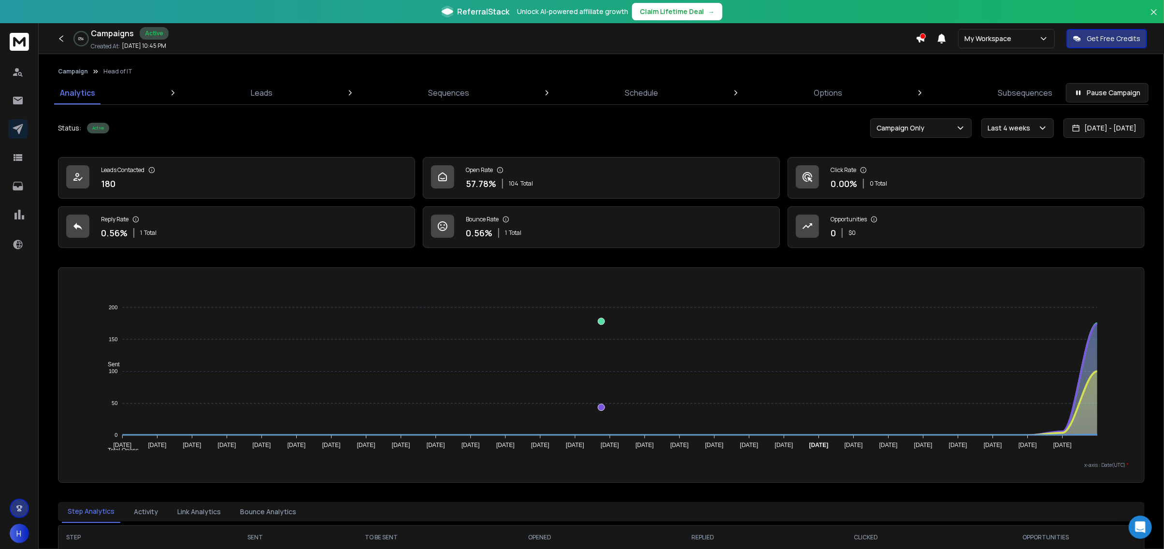
drag, startPoint x: 262, startPoint y: 94, endPoint x: 292, endPoint y: 93, distance: 30.4
click at [262, 94] on p "Leads" at bounding box center [262, 93] width 22 height 12
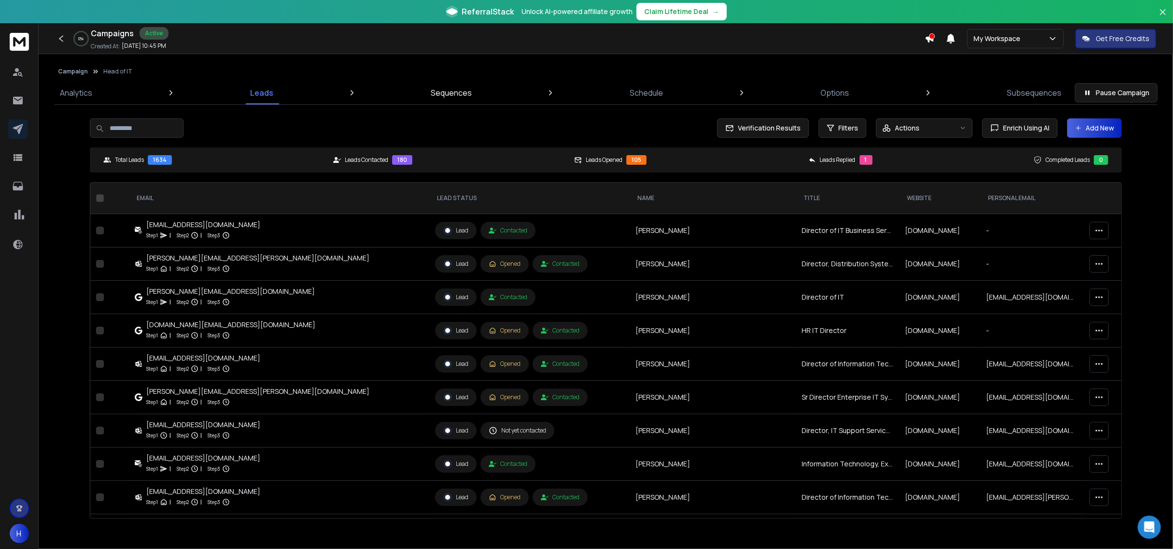
click at [455, 93] on p "Sequences" at bounding box center [451, 93] width 41 height 12
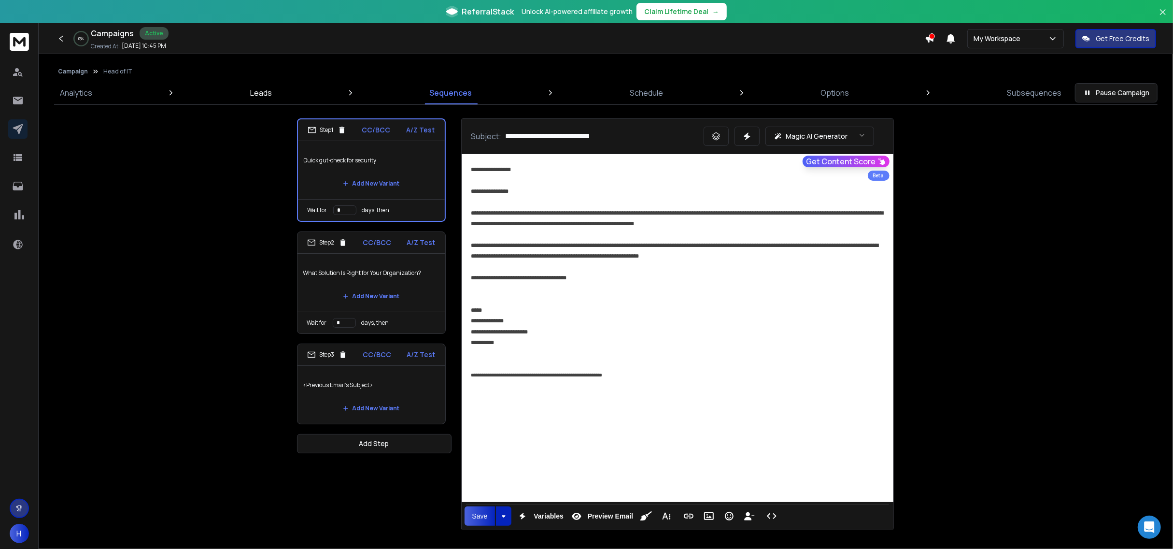
click at [252, 94] on p "Leads" at bounding box center [261, 93] width 22 height 12
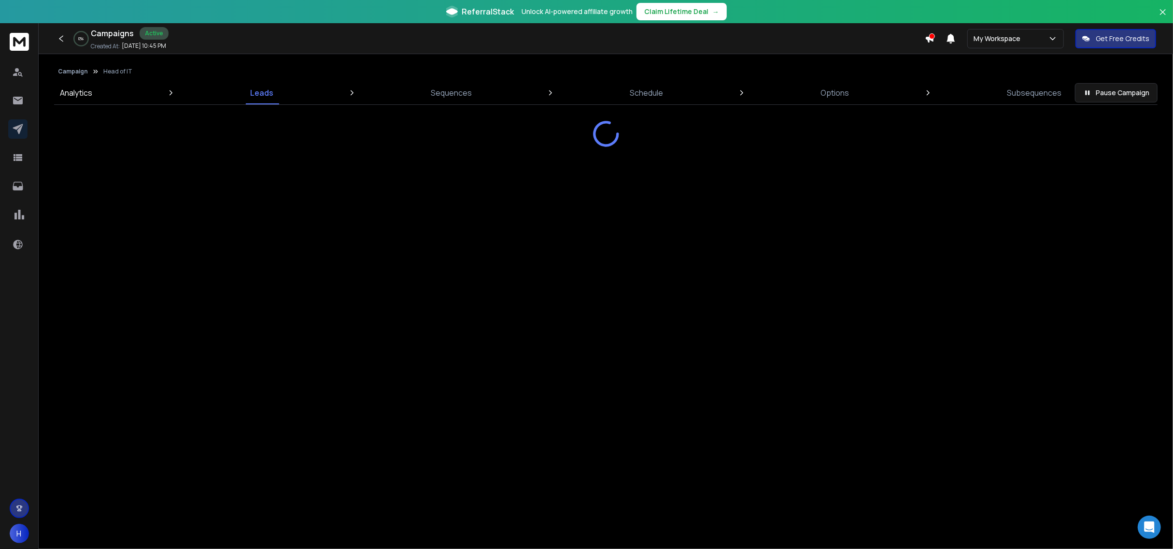
click at [71, 88] on p "Analytics" at bounding box center [76, 93] width 32 height 12
